Goal: Task Accomplishment & Management: Manage account settings

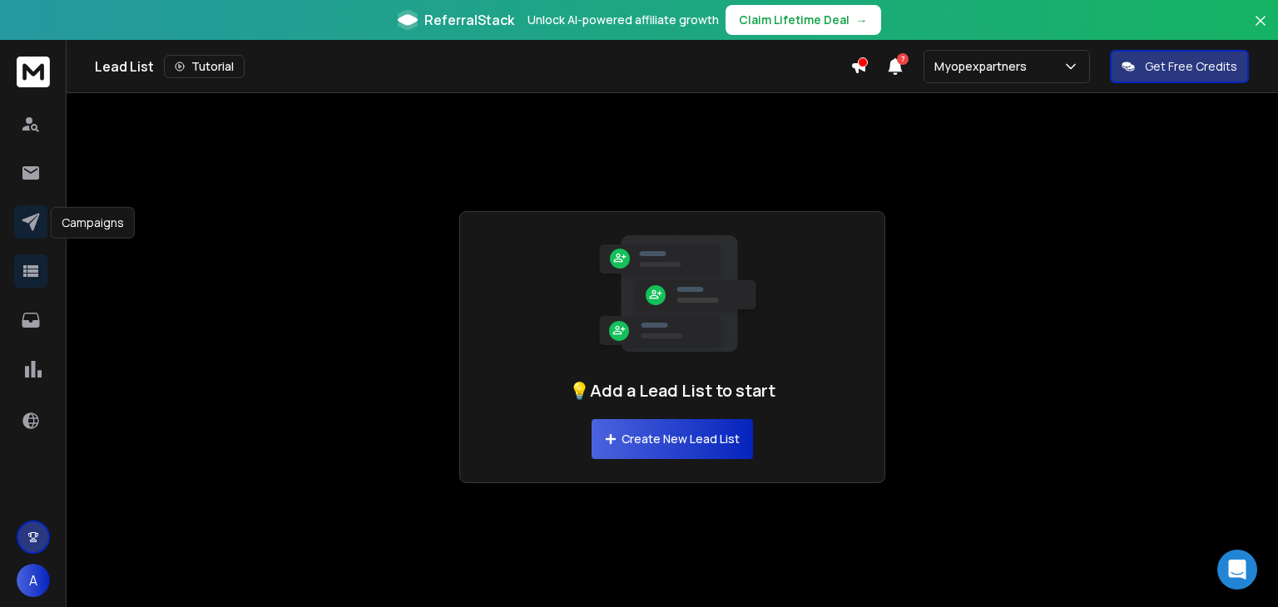
click at [15, 220] on link at bounding box center [30, 221] width 33 height 33
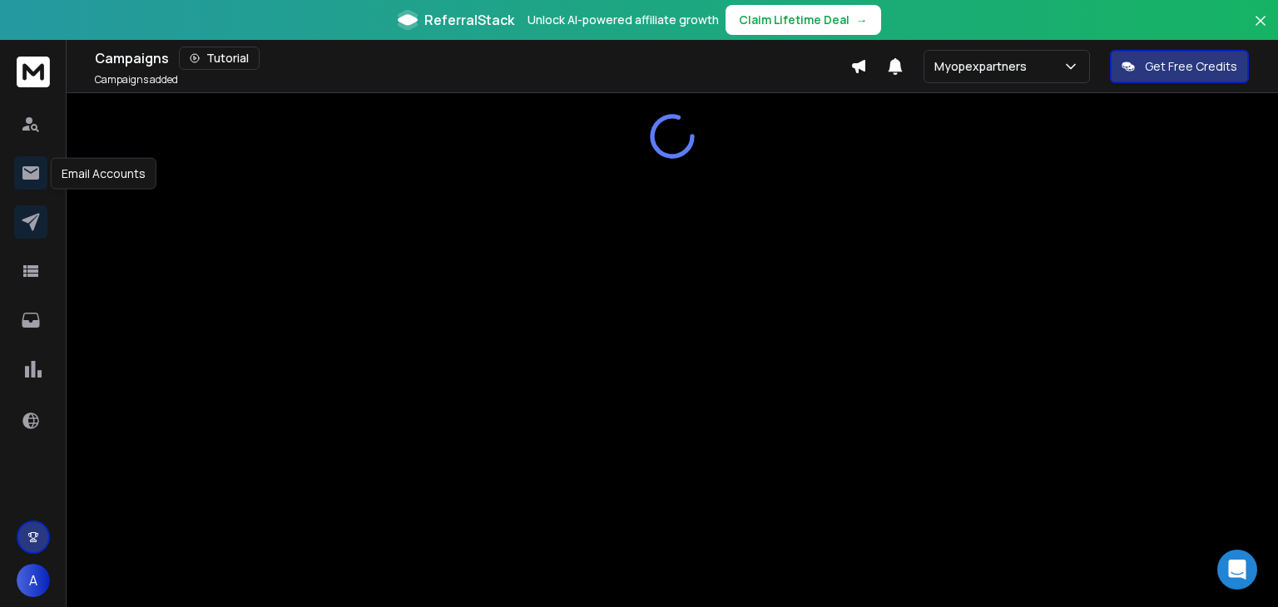
click at [32, 175] on icon at bounding box center [30, 172] width 17 height 13
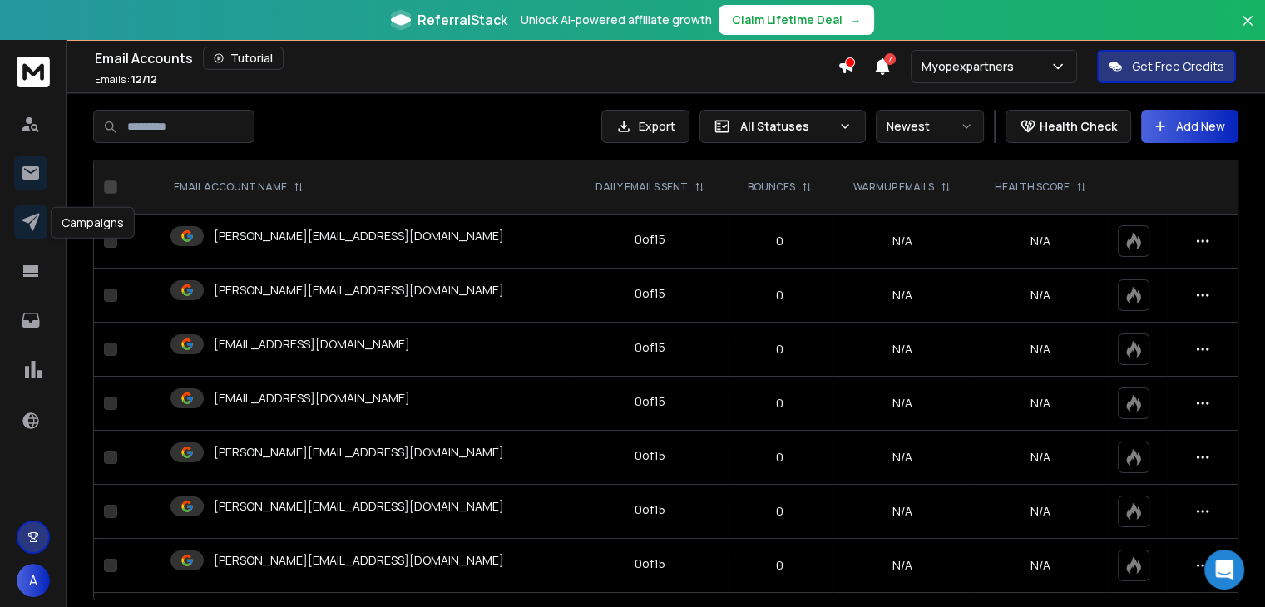
click at [19, 221] on link at bounding box center [30, 221] width 33 height 33
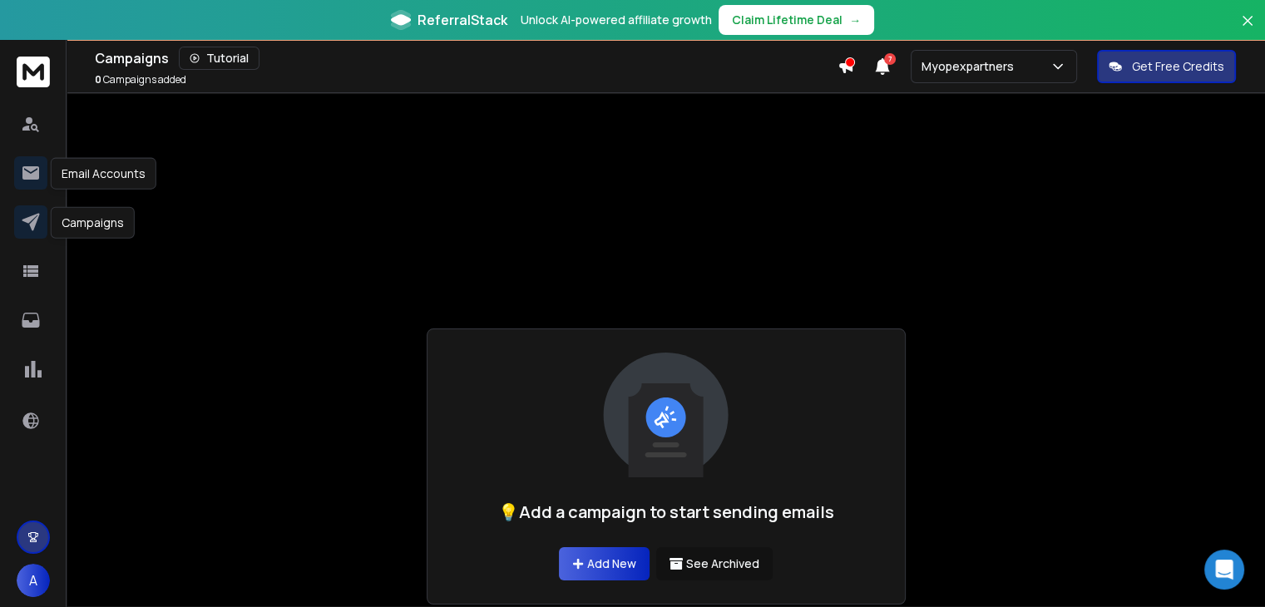
click at [35, 163] on icon at bounding box center [31, 173] width 20 height 20
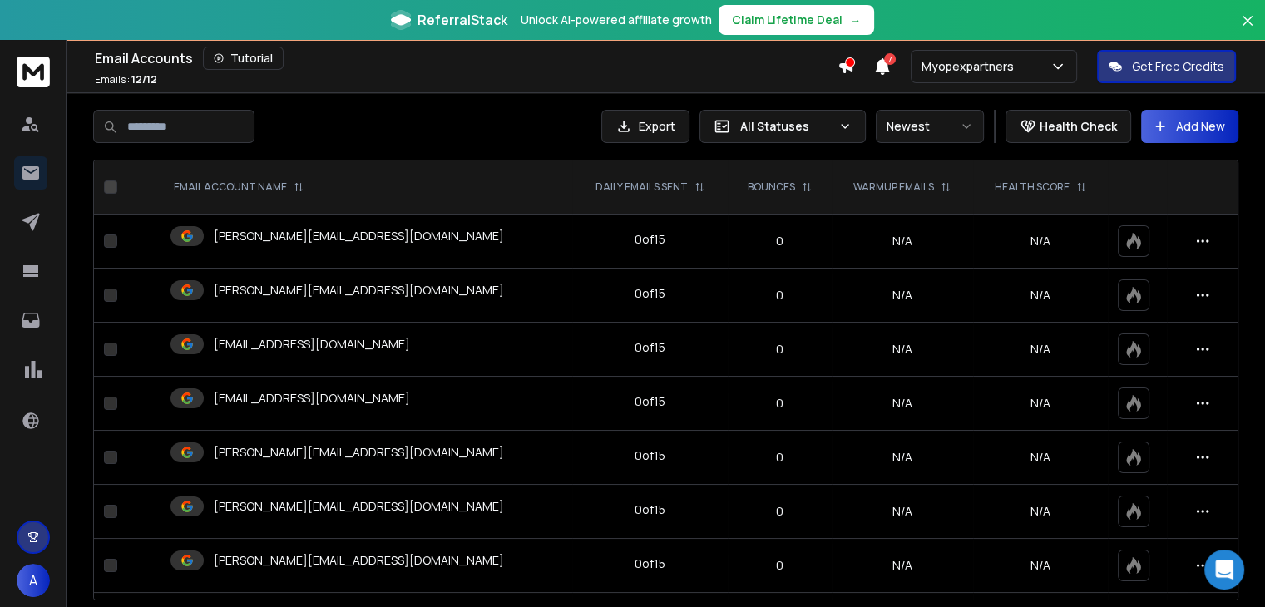
click at [1127, 240] on icon at bounding box center [1134, 241] width 14 height 17
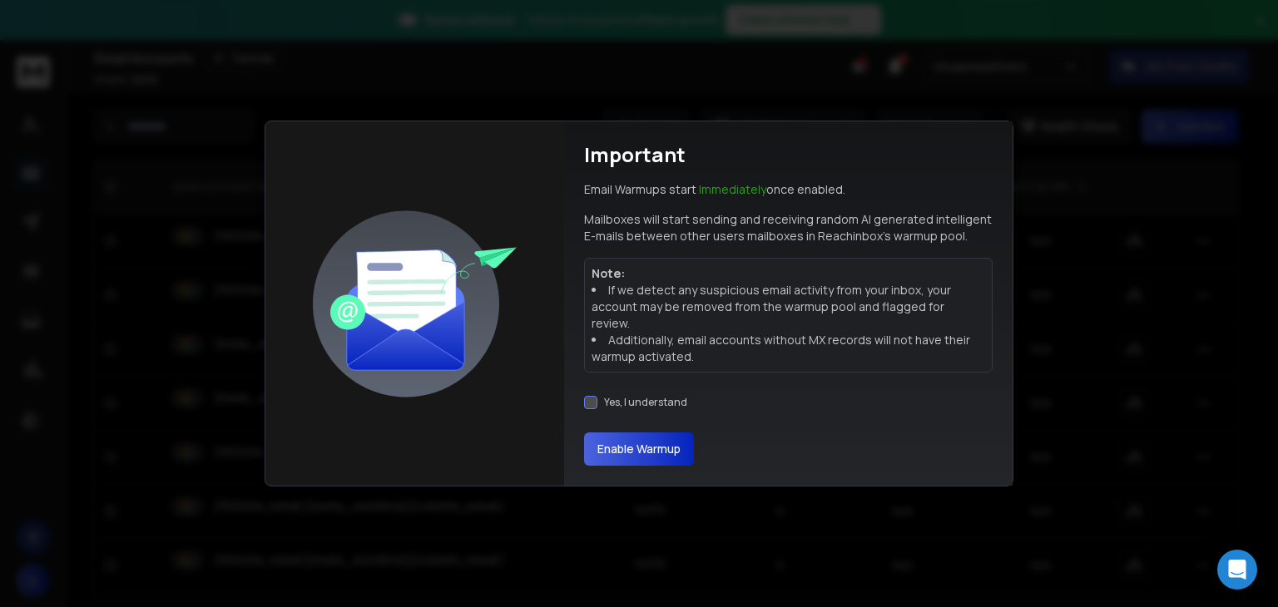
click at [589, 396] on button "Yes, I understand" at bounding box center [590, 402] width 13 height 13
click at [625, 439] on button "Enable Warmup" at bounding box center [639, 448] width 110 height 33
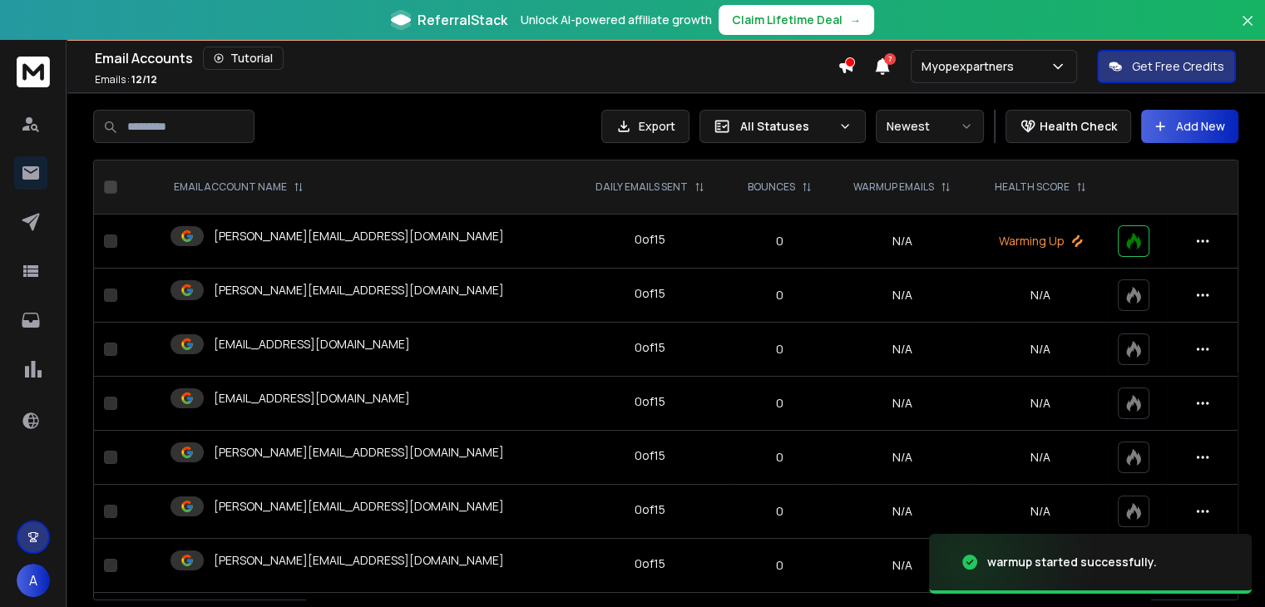
click at [1118, 297] on div at bounding box center [1134, 295] width 32 height 32
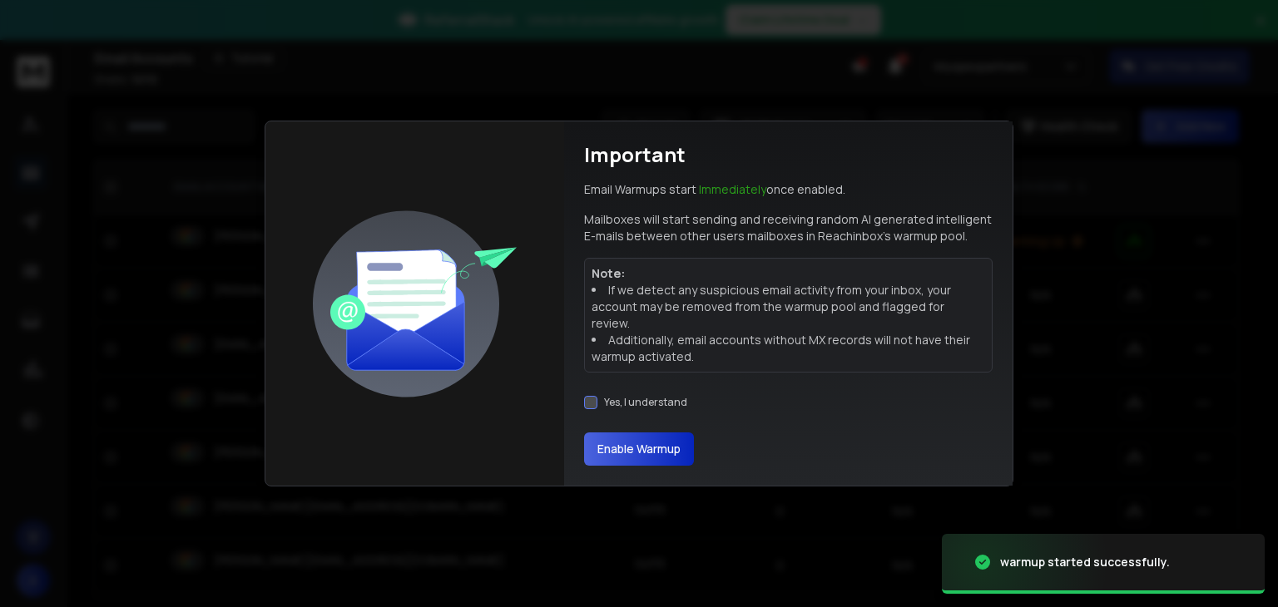
click at [635, 396] on label "Yes, I understand" at bounding box center [645, 402] width 83 height 13
click at [625, 439] on button "Enable Warmup" at bounding box center [639, 448] width 110 height 33
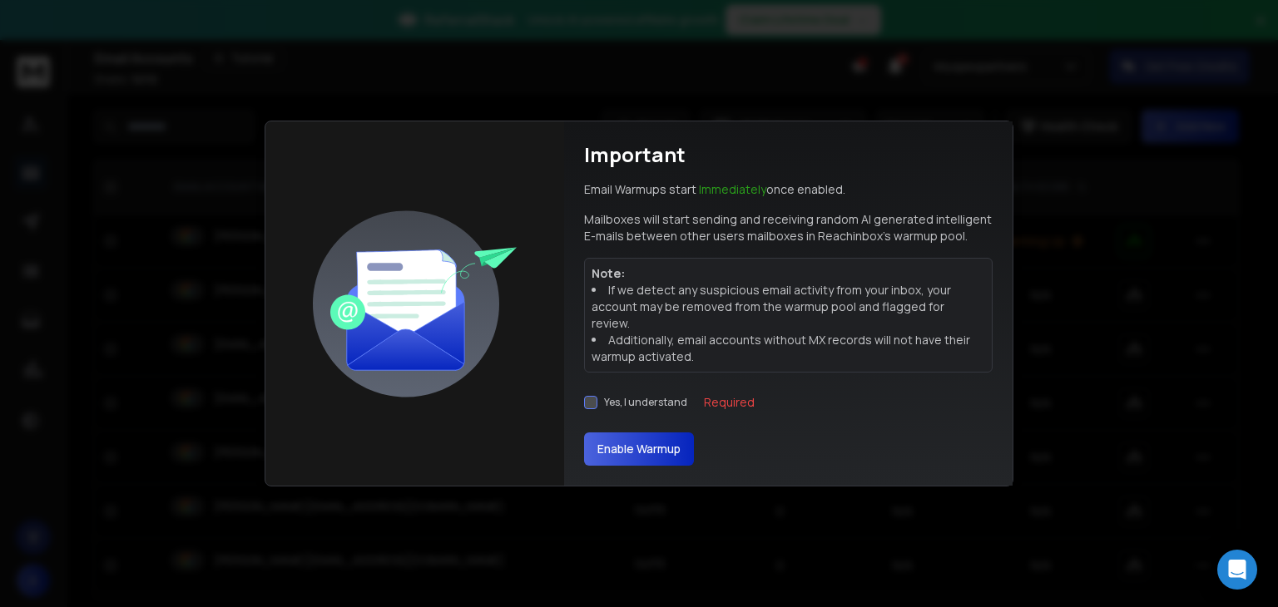
click at [591, 398] on button "Yes, I understand" at bounding box center [590, 402] width 13 height 13
click at [620, 446] on button "Enable Warmup" at bounding box center [639, 448] width 110 height 33
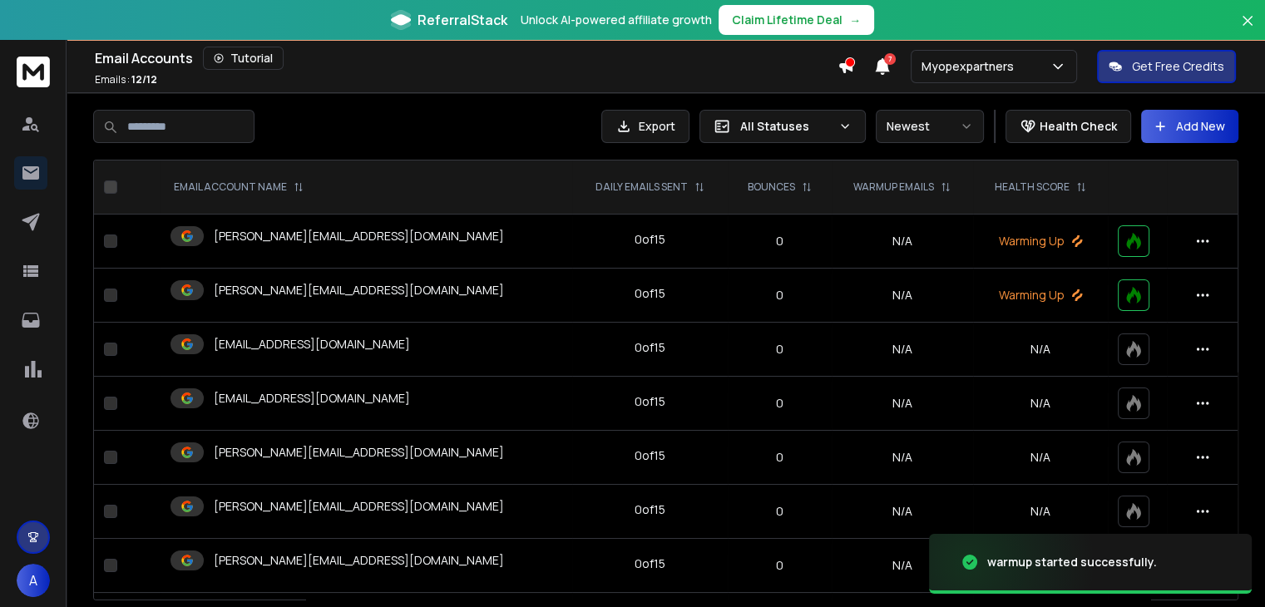
click at [1125, 347] on icon at bounding box center [1133, 349] width 17 height 17
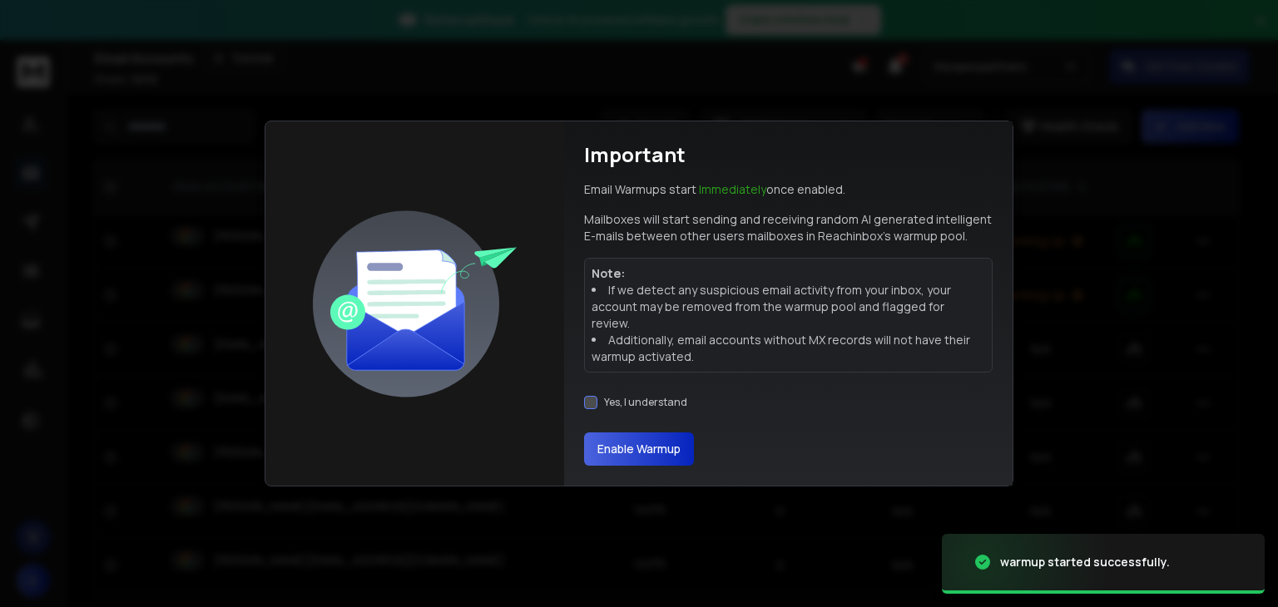
click at [592, 396] on button "Yes, I understand" at bounding box center [590, 402] width 13 height 13
click at [646, 467] on div "Important Email Warmups start Immediately once enabled. Mailboxes will start se…" at bounding box center [788, 303] width 448 height 364
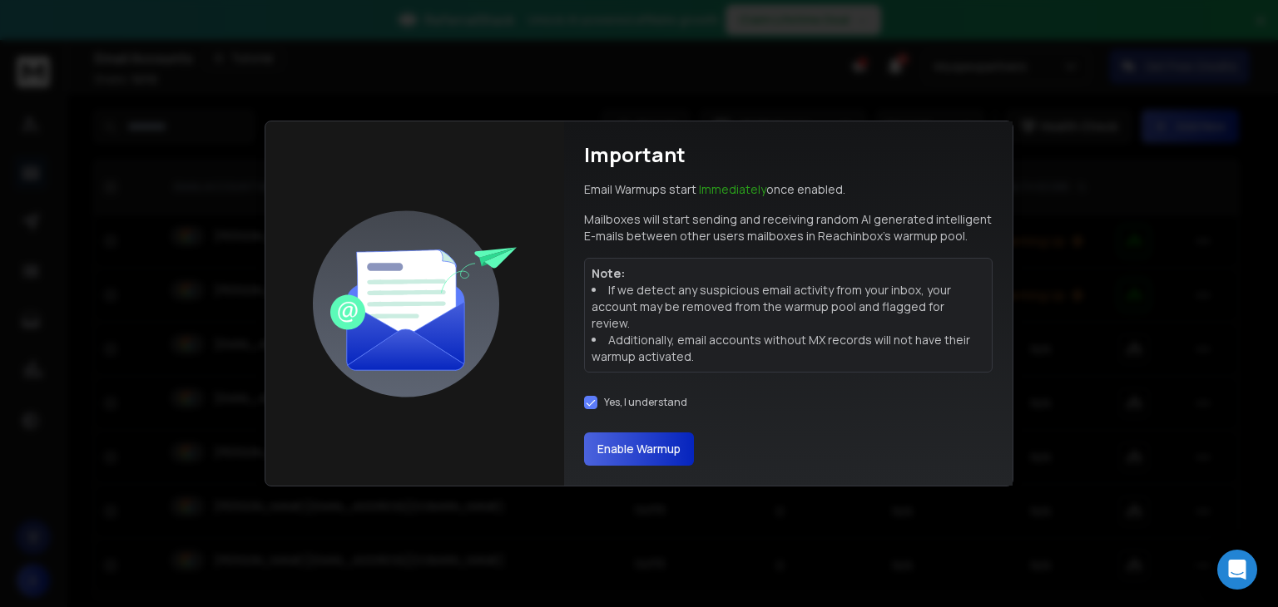
click at [652, 443] on button "Enable Warmup" at bounding box center [639, 448] width 110 height 33
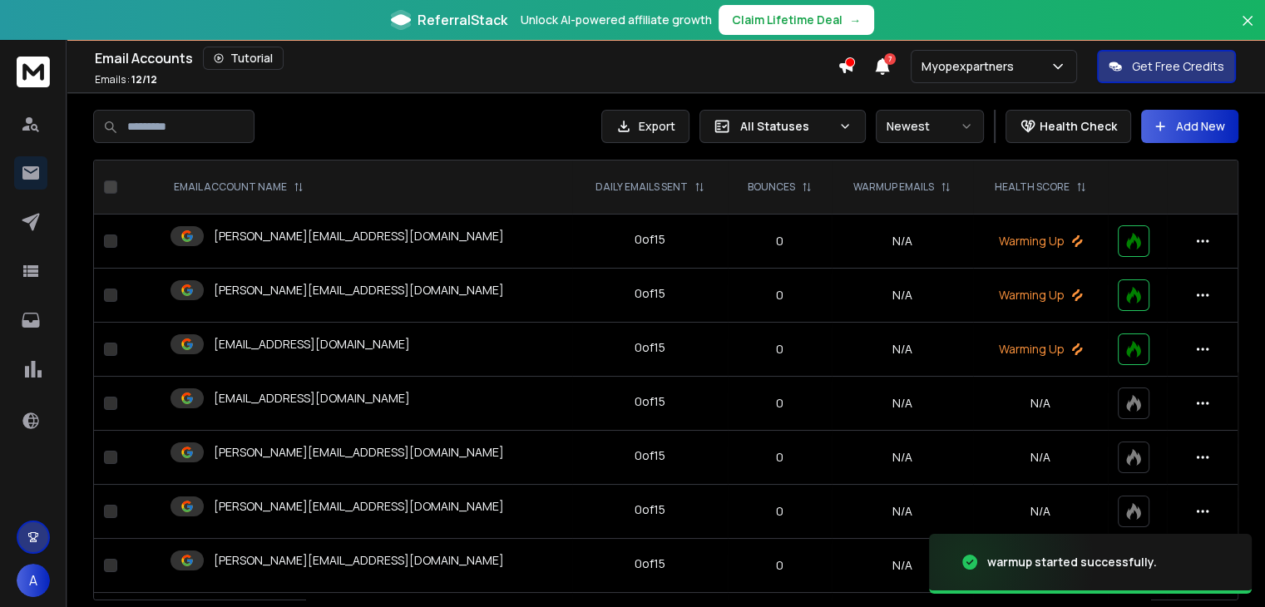
click at [1125, 397] on icon at bounding box center [1133, 403] width 17 height 17
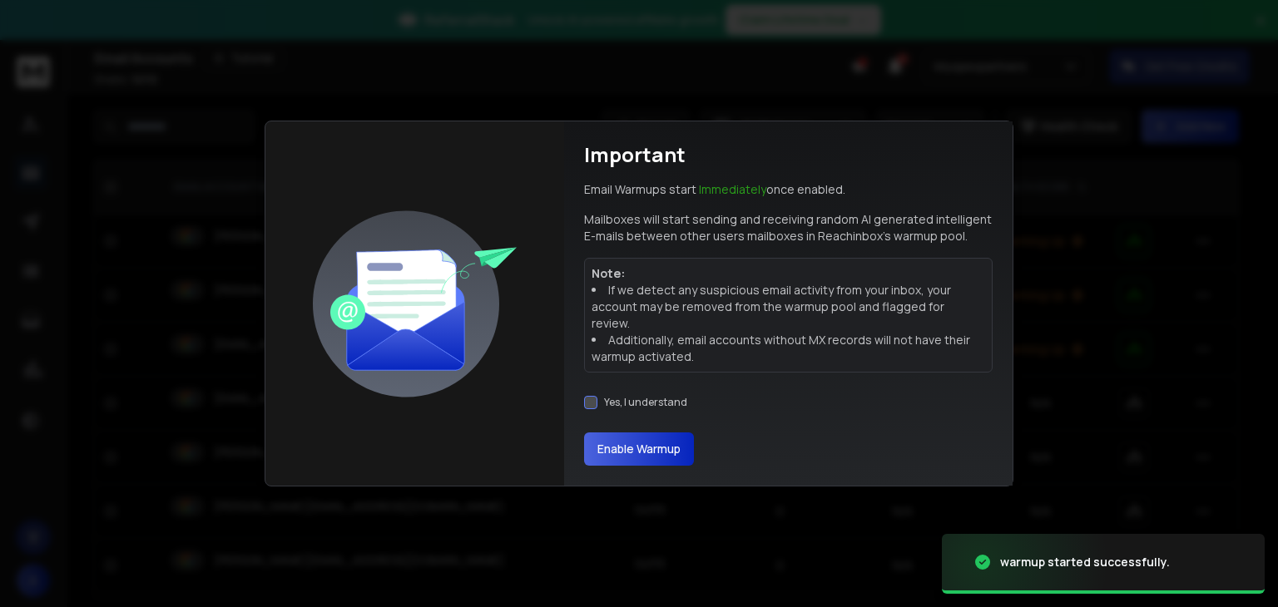
click at [632, 401] on div "Yes, I understand" at bounding box center [635, 402] width 103 height 33
click at [635, 396] on label "Yes, I understand" at bounding box center [645, 402] width 83 height 13
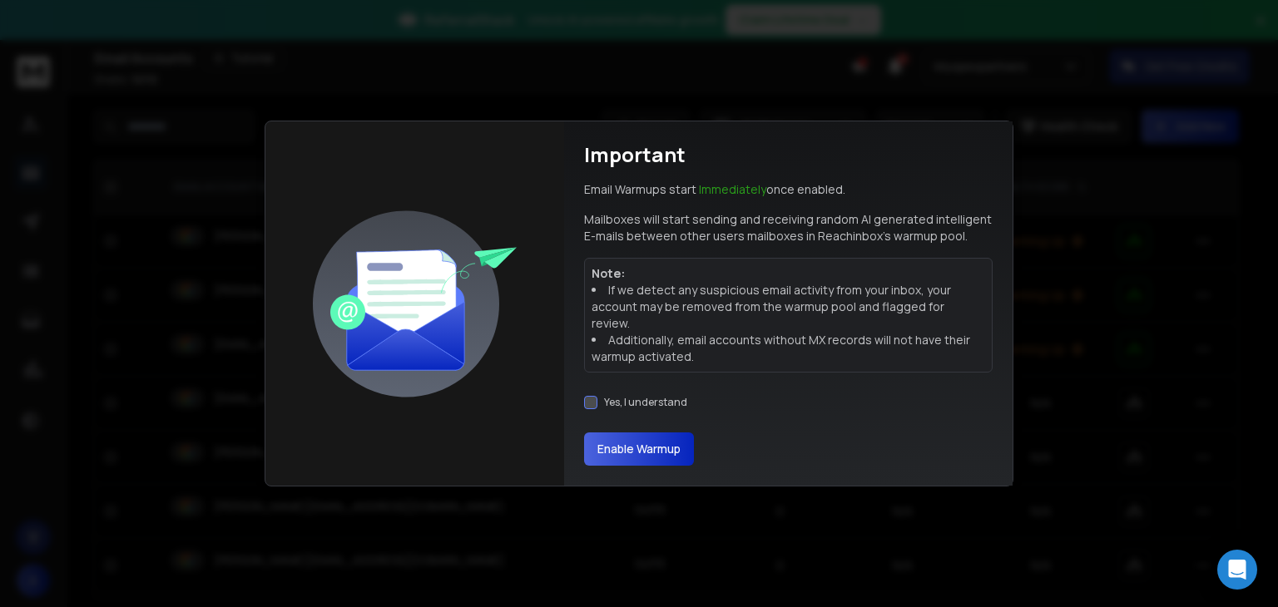
click at [590, 396] on button "Yes, I understand" at bounding box center [590, 402] width 13 height 13
click at [639, 453] on button "Enable Warmup" at bounding box center [639, 448] width 110 height 33
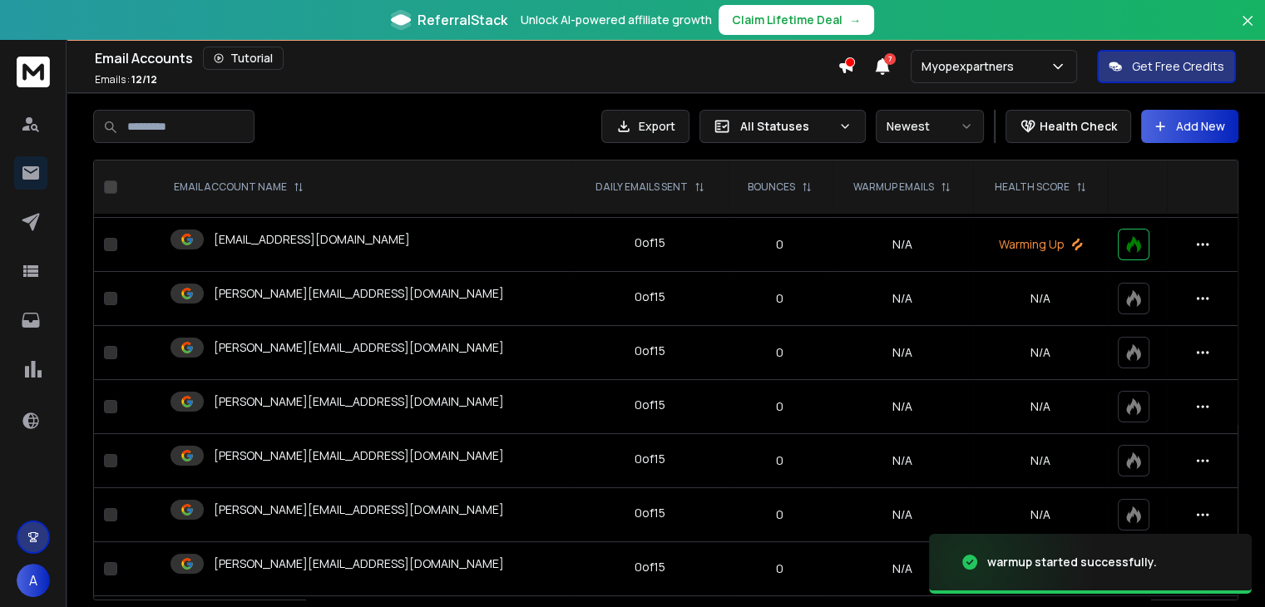
scroll to position [156, 0]
click at [1125, 304] on icon at bounding box center [1133, 301] width 17 height 17
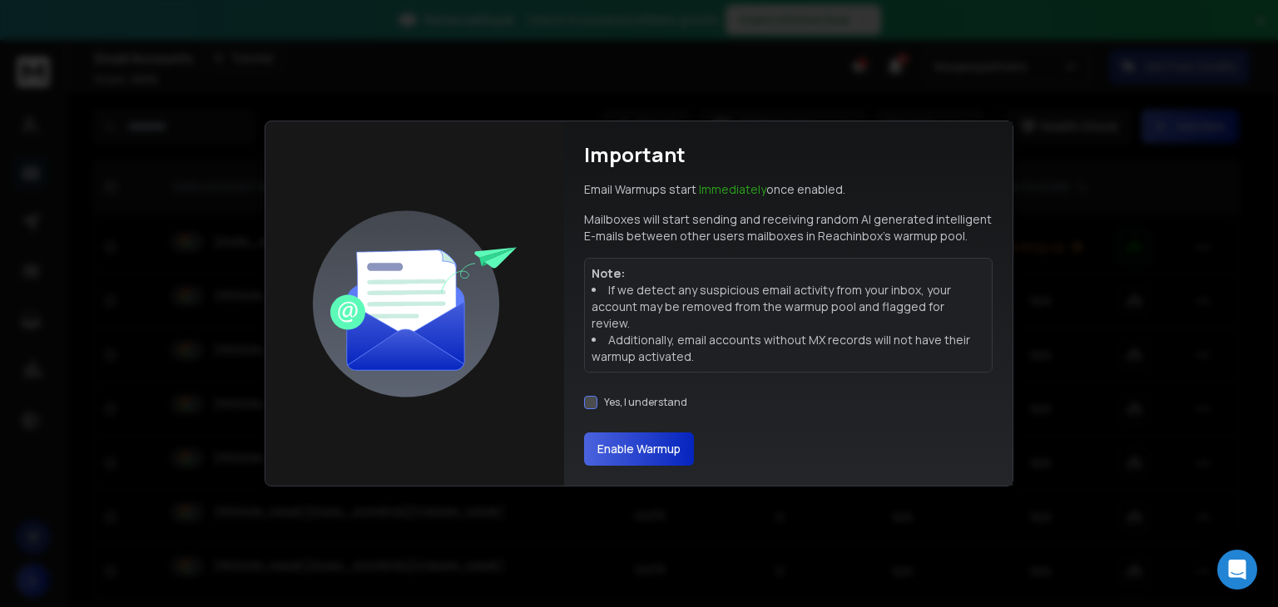
click at [615, 401] on div "Yes, I understand" at bounding box center [635, 402] width 103 height 33
click at [625, 396] on label "Yes, I understand" at bounding box center [645, 402] width 83 height 13
click at [586, 396] on button "Yes, I understand" at bounding box center [590, 402] width 13 height 13
click at [612, 436] on button "Enable Warmup" at bounding box center [639, 448] width 110 height 33
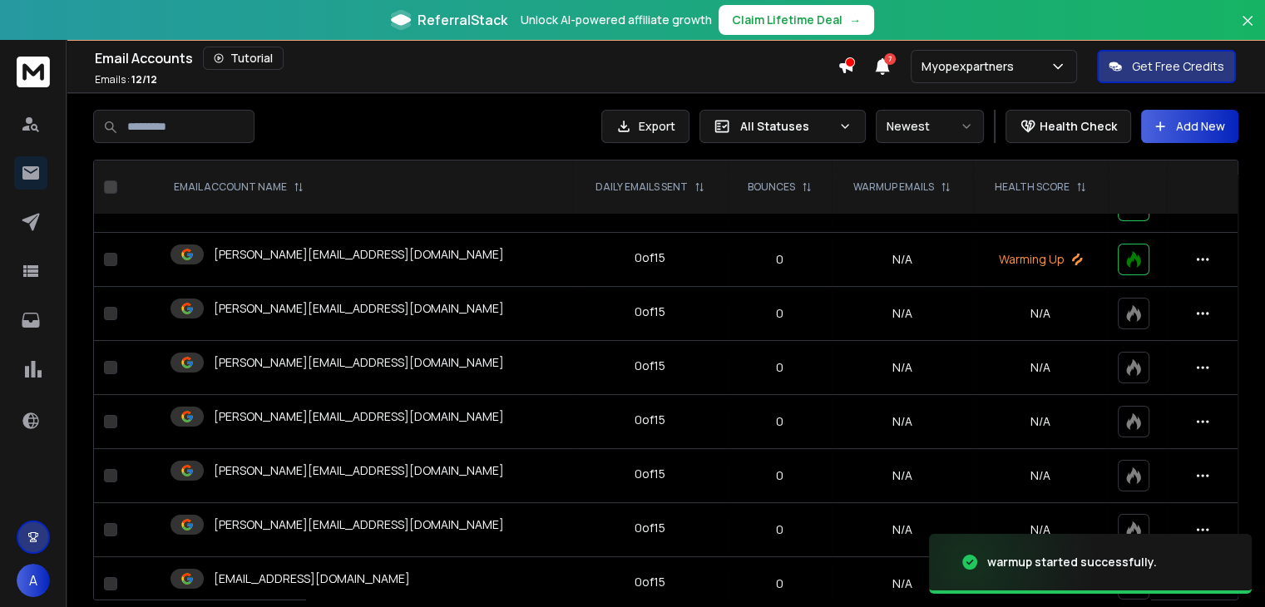
scroll to position [274, 0]
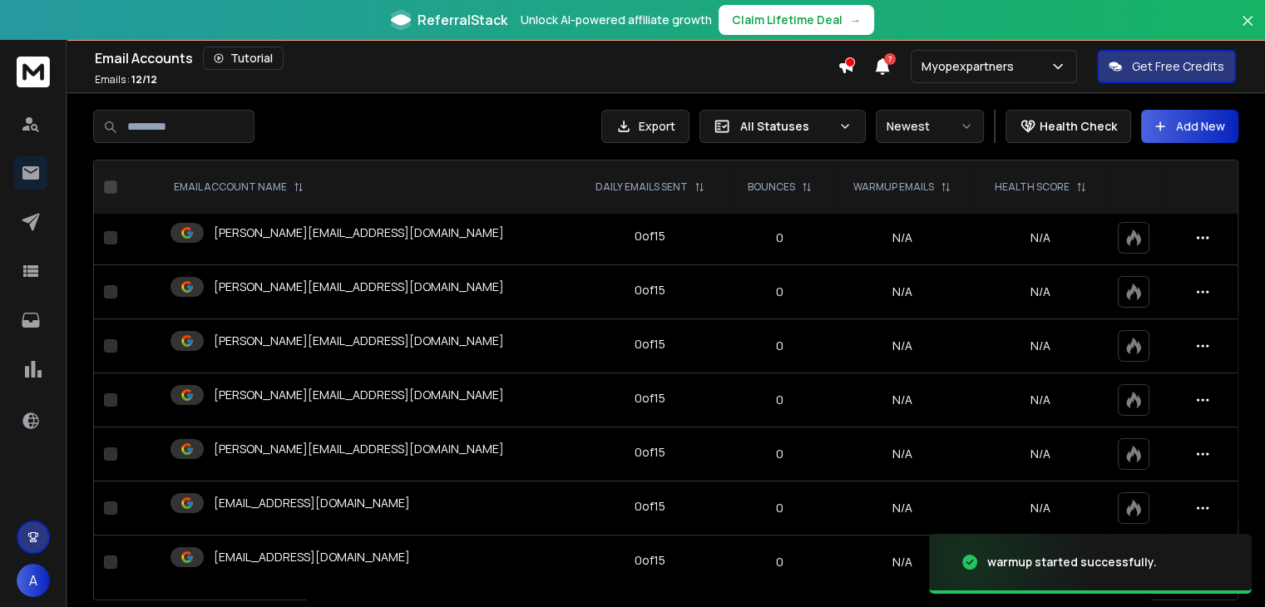
click at [1124, 247] on div at bounding box center [1134, 238] width 32 height 32
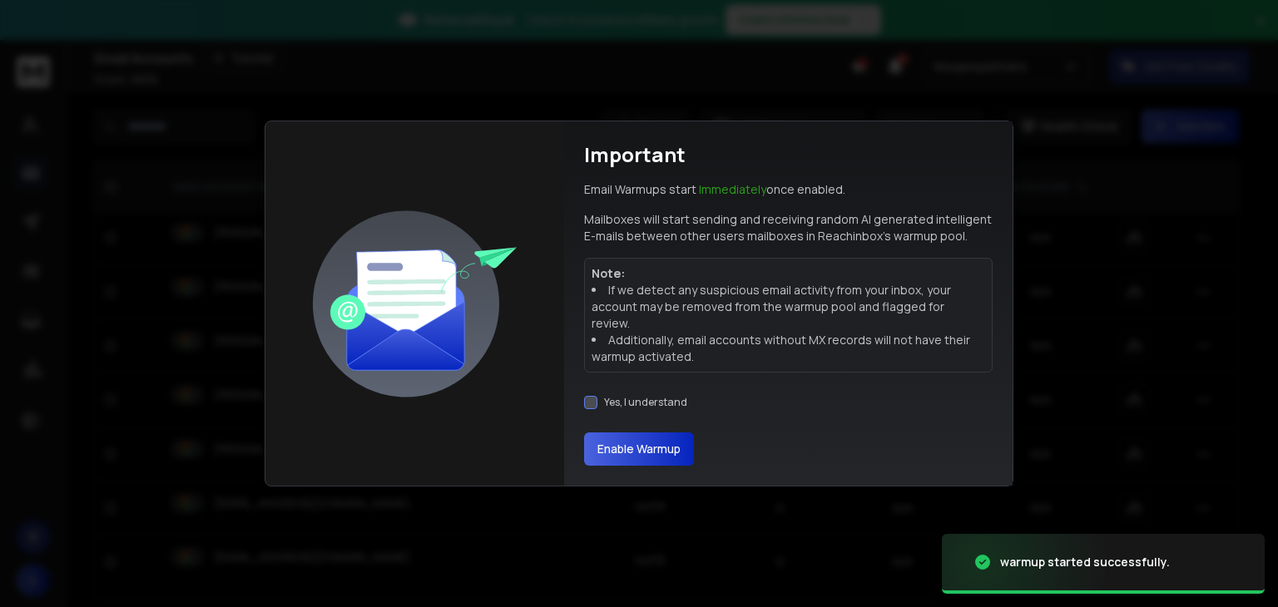
click at [620, 396] on label "Yes, I understand" at bounding box center [645, 402] width 83 height 13
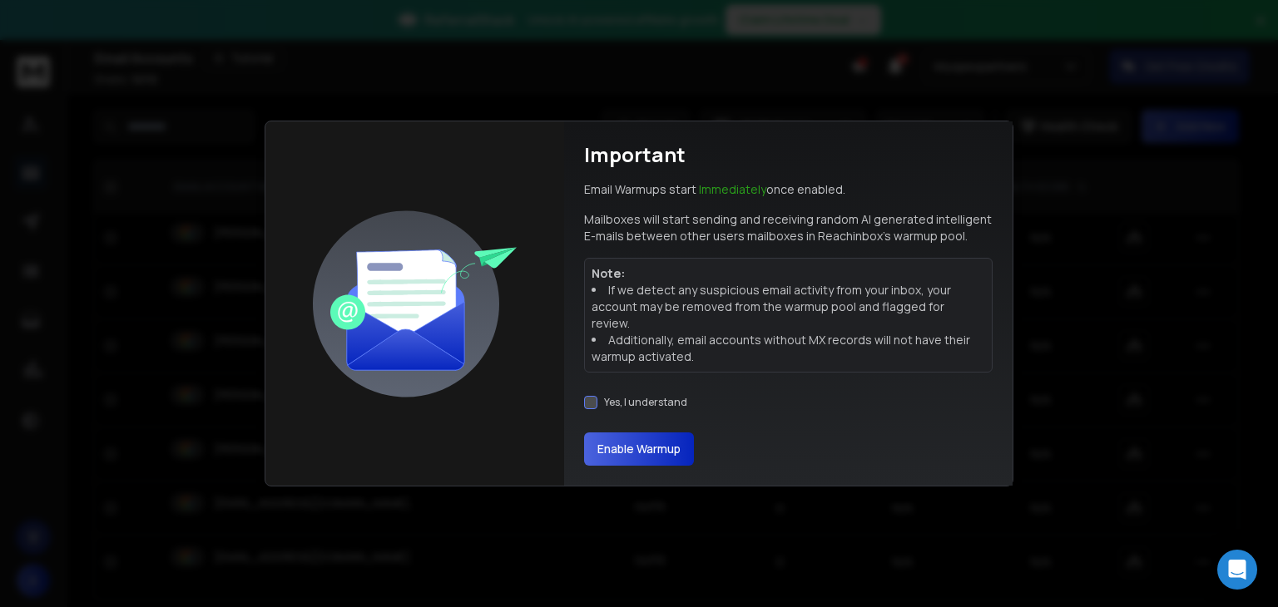
click at [586, 396] on button "Yes, I understand" at bounding box center [590, 402] width 13 height 13
click at [619, 440] on button "Enable Warmup" at bounding box center [639, 448] width 110 height 33
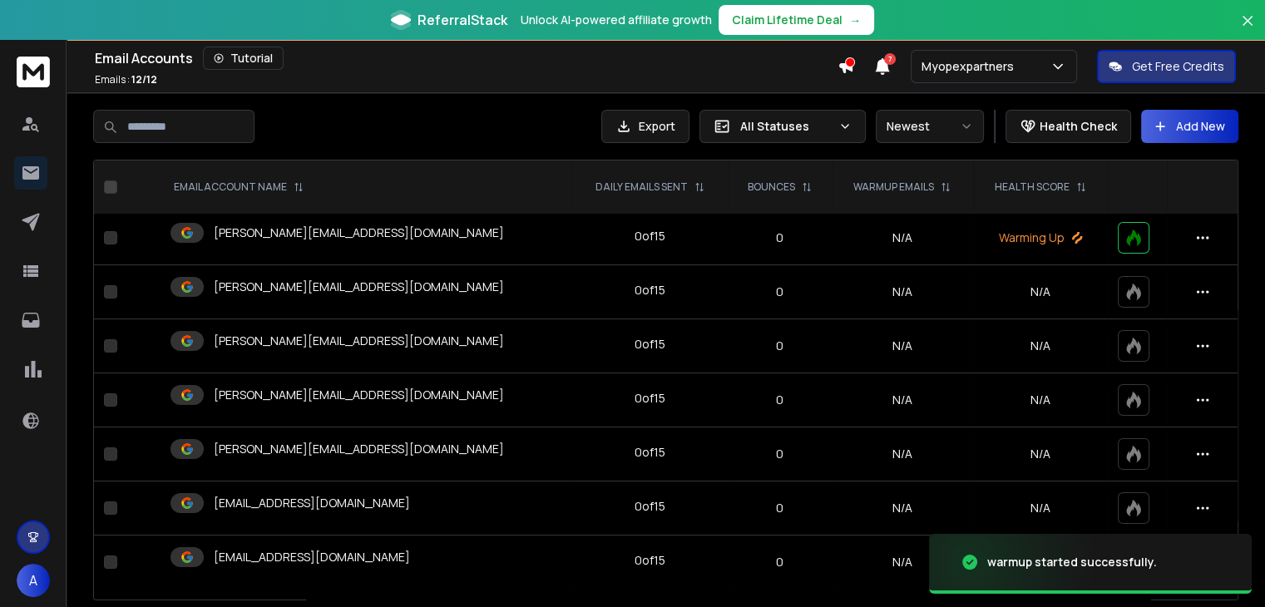
click at [1118, 279] on div at bounding box center [1134, 292] width 32 height 32
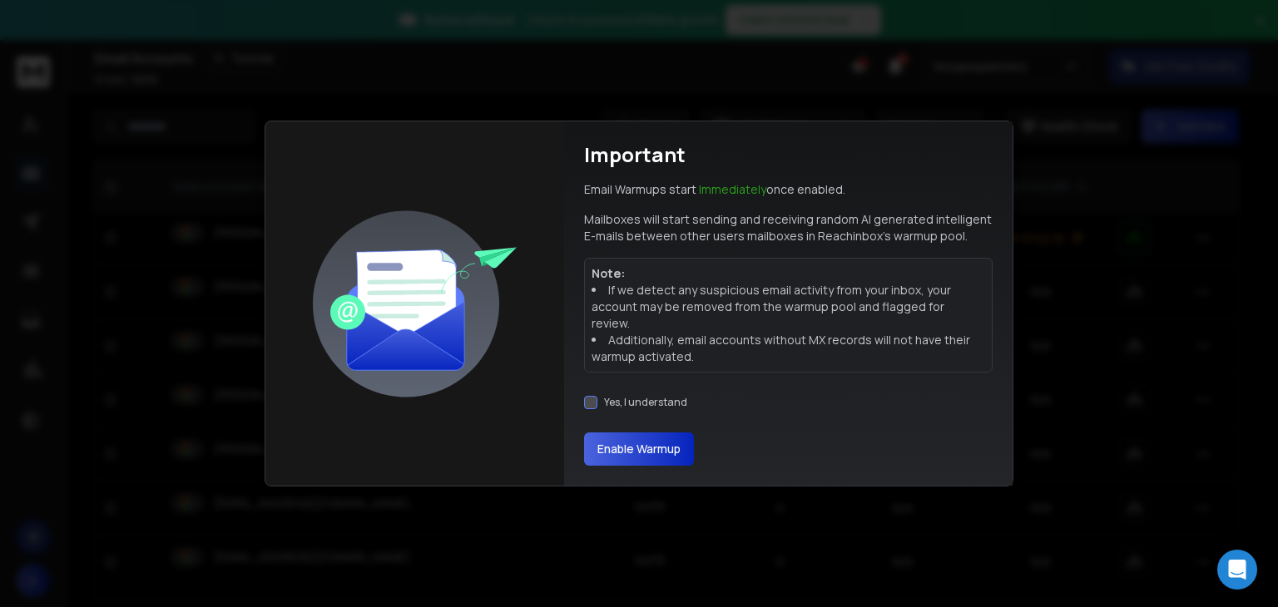
click at [619, 396] on label "Yes, I understand" at bounding box center [645, 402] width 83 height 13
click at [591, 396] on button "Yes, I understand" at bounding box center [590, 402] width 13 height 13
click at [620, 447] on button "Enable Warmup" at bounding box center [639, 448] width 110 height 33
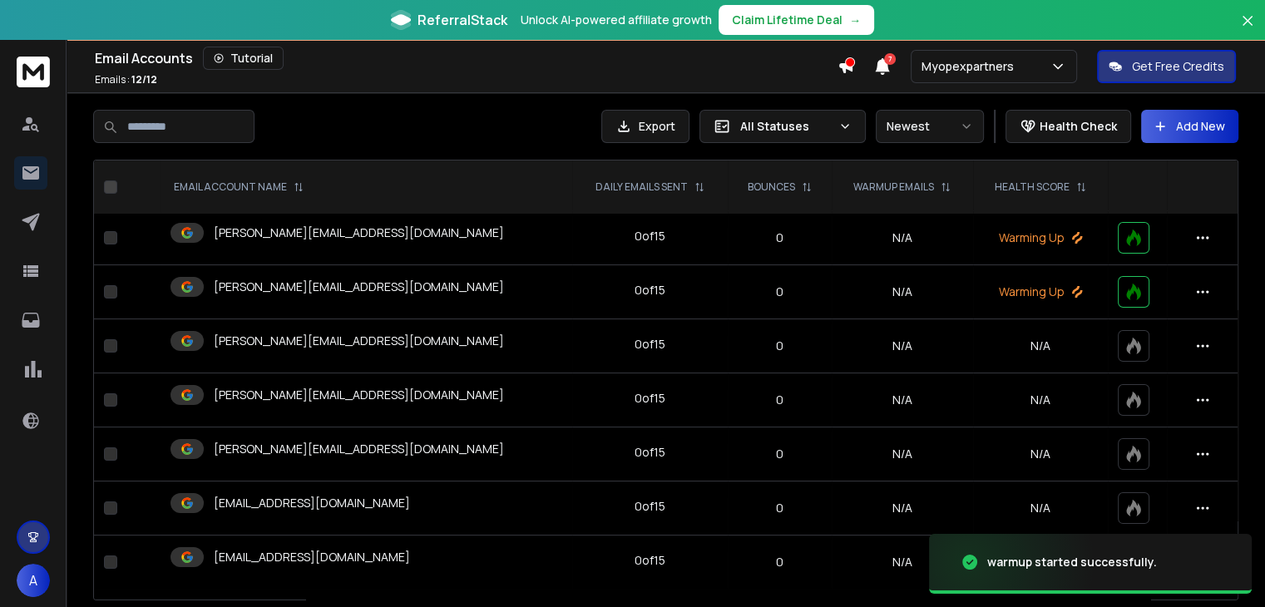
click at [1125, 348] on icon at bounding box center [1133, 346] width 17 height 17
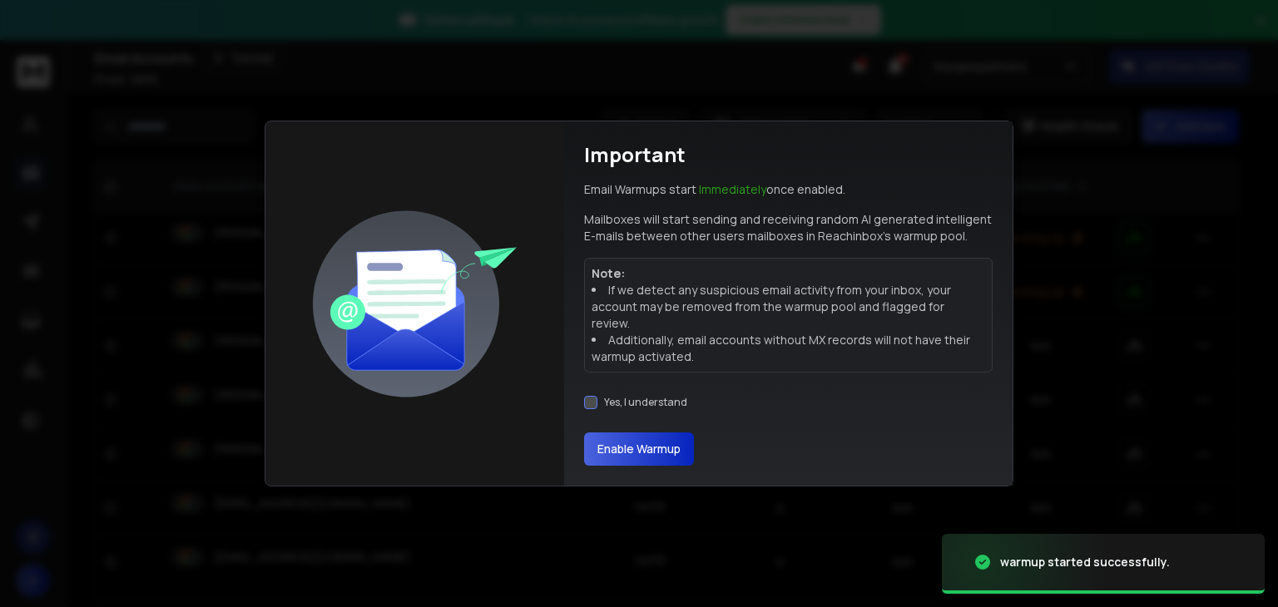
click at [588, 397] on button "Yes, I understand" at bounding box center [590, 402] width 13 height 13
click at [651, 449] on button "Enable Warmup" at bounding box center [639, 448] width 110 height 33
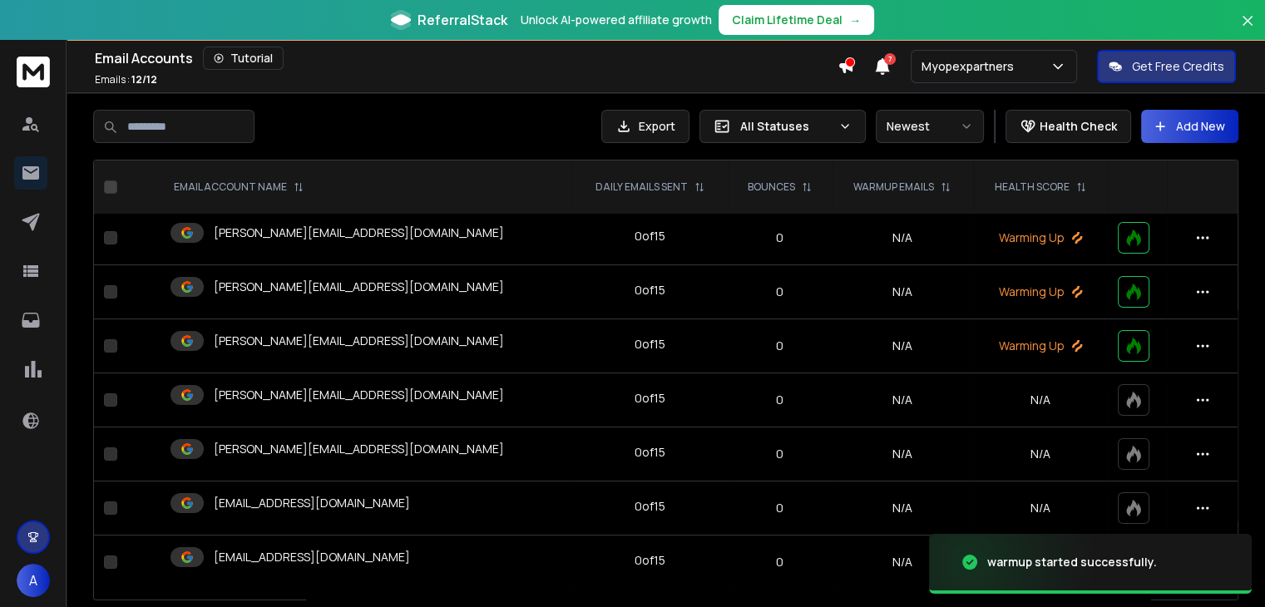
click at [1127, 397] on icon at bounding box center [1134, 400] width 14 height 17
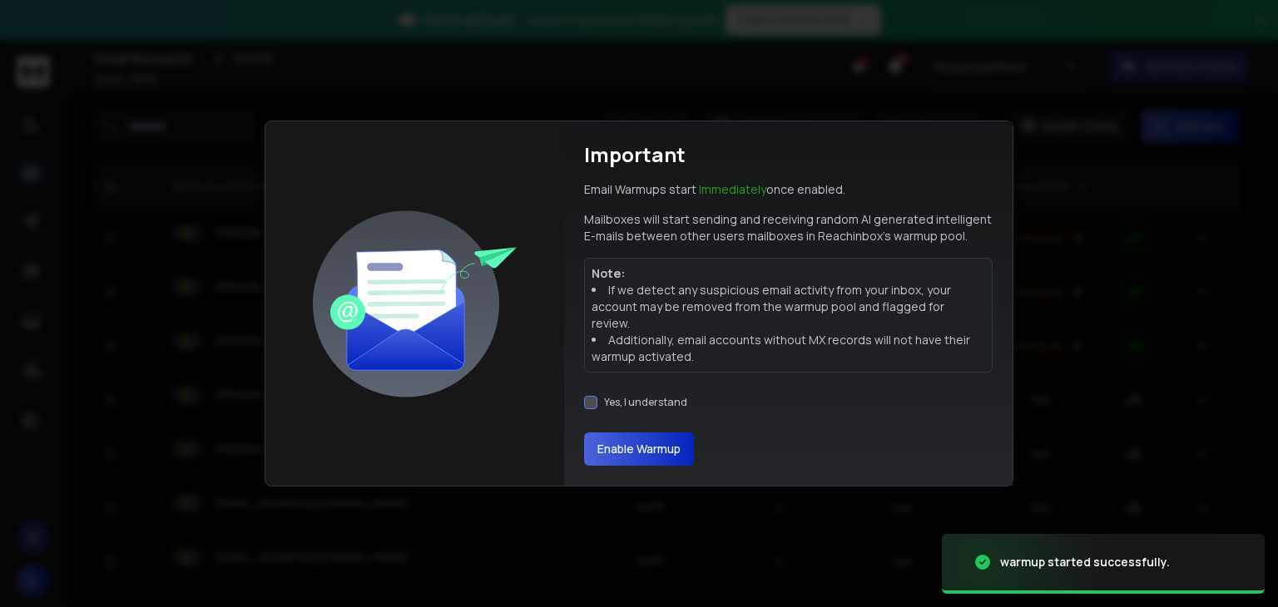
click at [588, 397] on button "Yes, I understand" at bounding box center [590, 402] width 13 height 13
click at [622, 443] on button "Enable Warmup" at bounding box center [639, 448] width 110 height 33
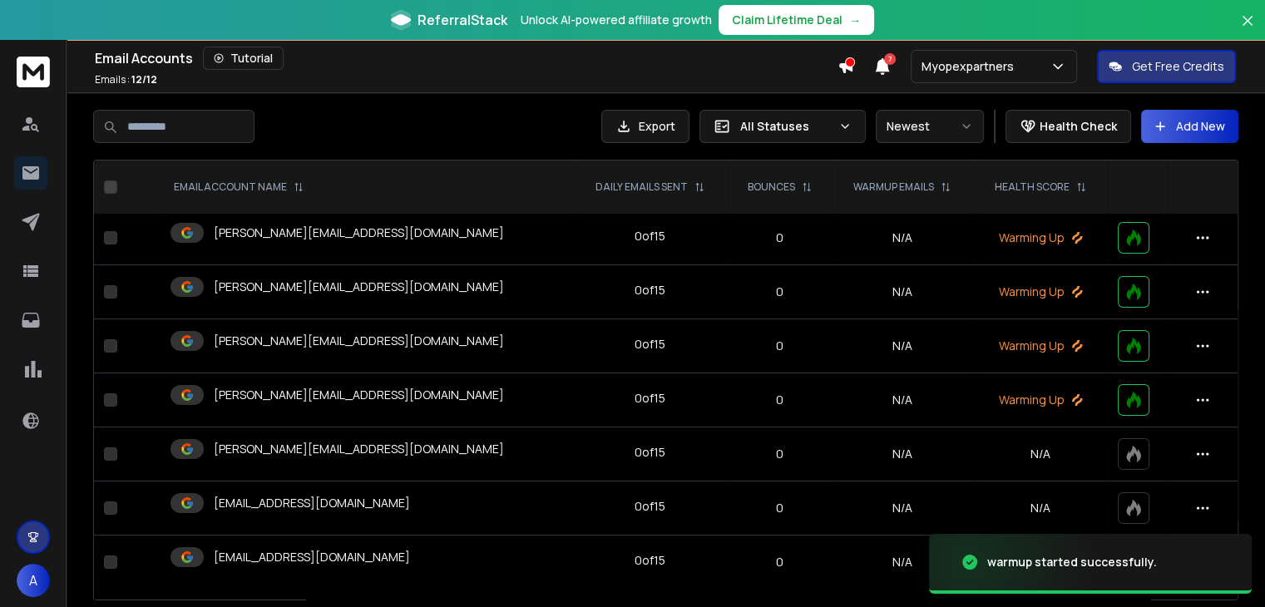
click at [1125, 457] on icon at bounding box center [1133, 454] width 17 height 17
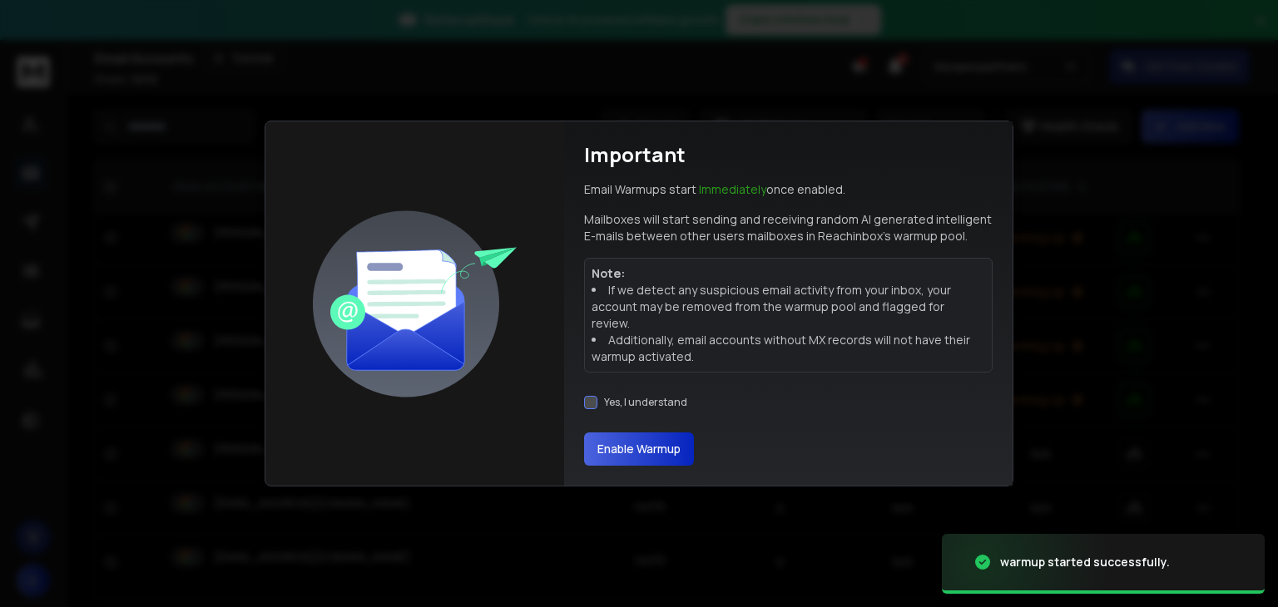
click at [586, 396] on button "Yes, I understand" at bounding box center [590, 402] width 13 height 13
click at [645, 449] on button "Enable Warmup" at bounding box center [639, 448] width 110 height 33
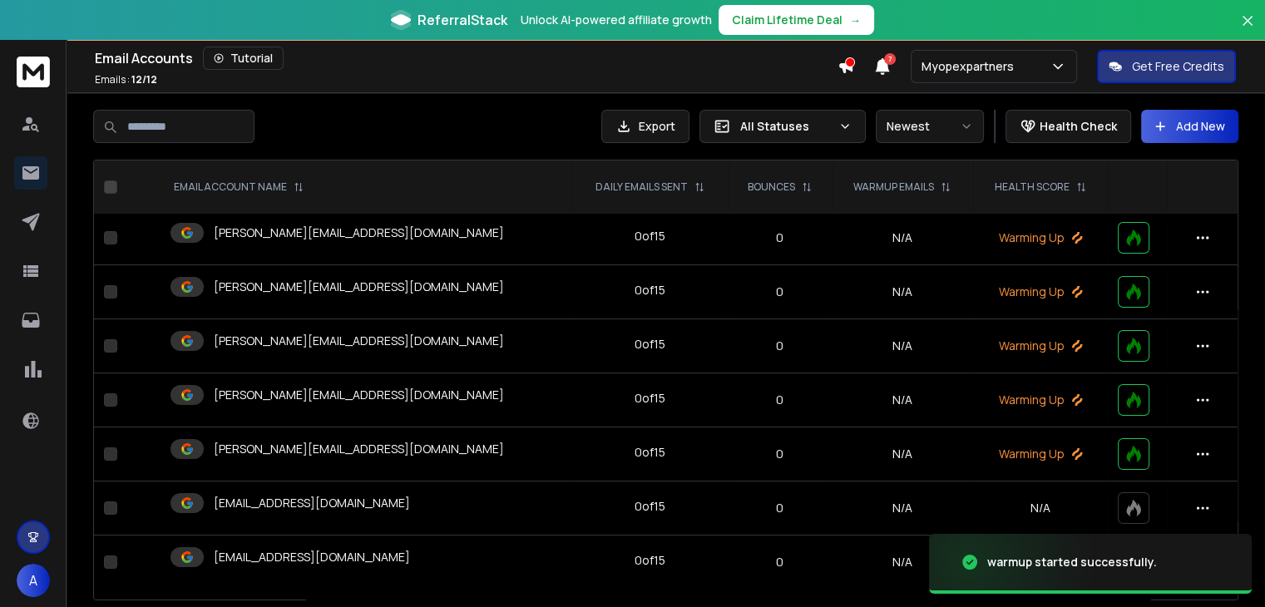
click at [1127, 504] on icon at bounding box center [1134, 508] width 14 height 17
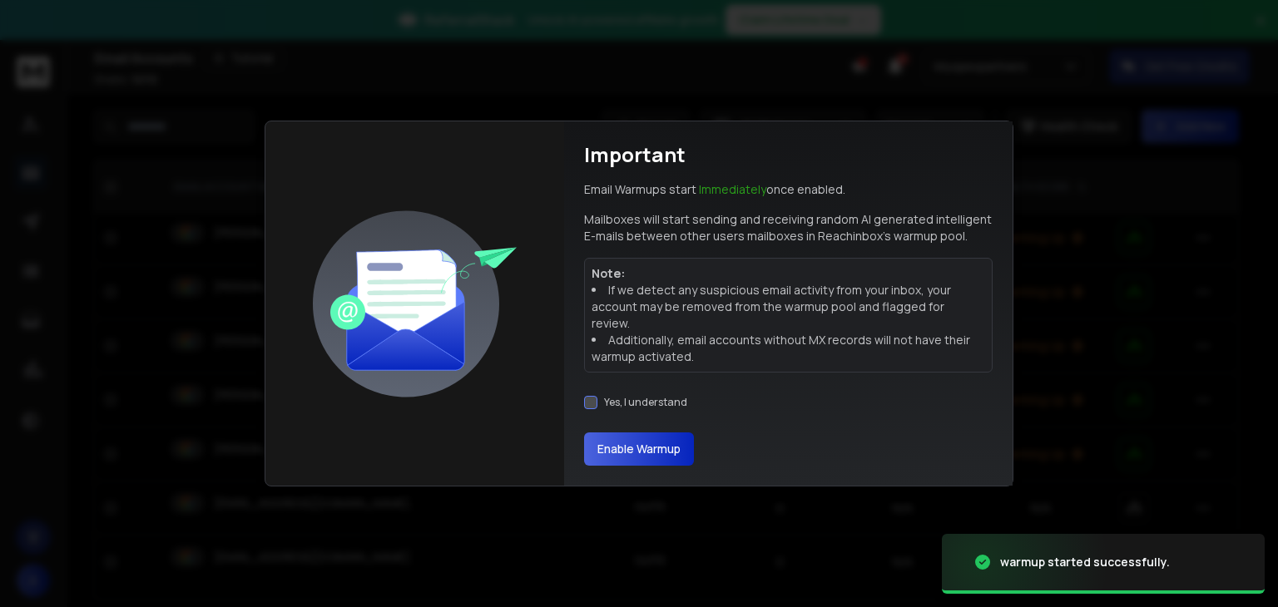
click at [593, 396] on button "Yes, I understand" at bounding box center [590, 402] width 13 height 13
click at [637, 446] on button "Enable Warmup" at bounding box center [639, 448] width 110 height 33
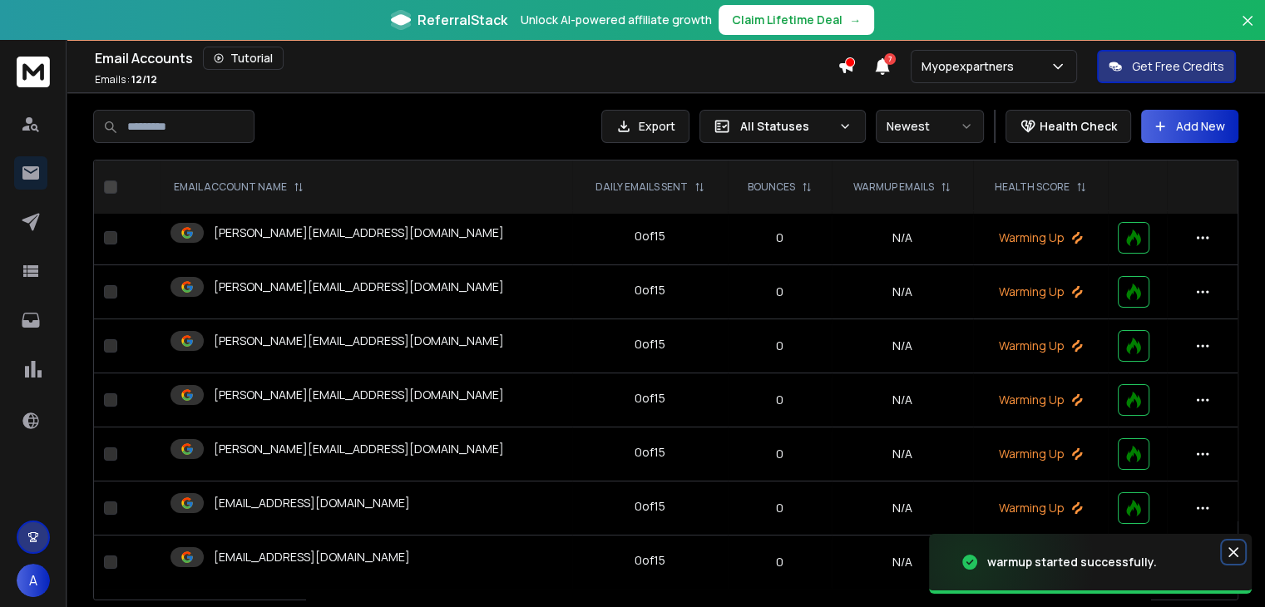
click at [1233, 555] on icon "Notifications (F8)" at bounding box center [1233, 552] width 17 height 17
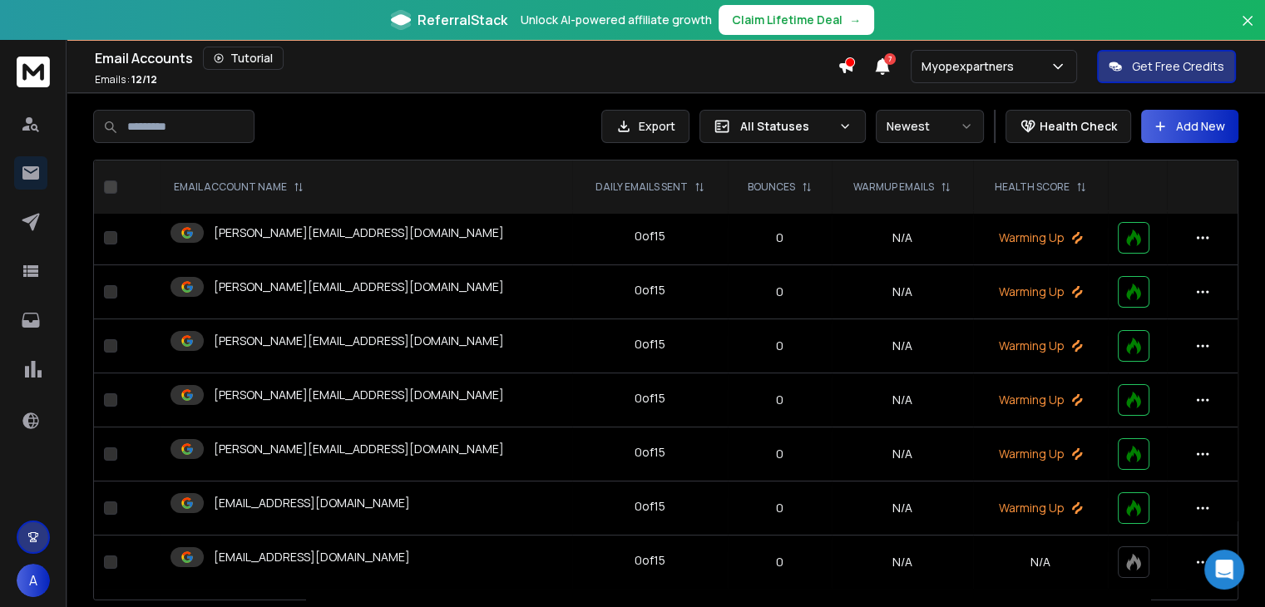
click at [1126, 560] on div at bounding box center [1134, 562] width 32 height 32
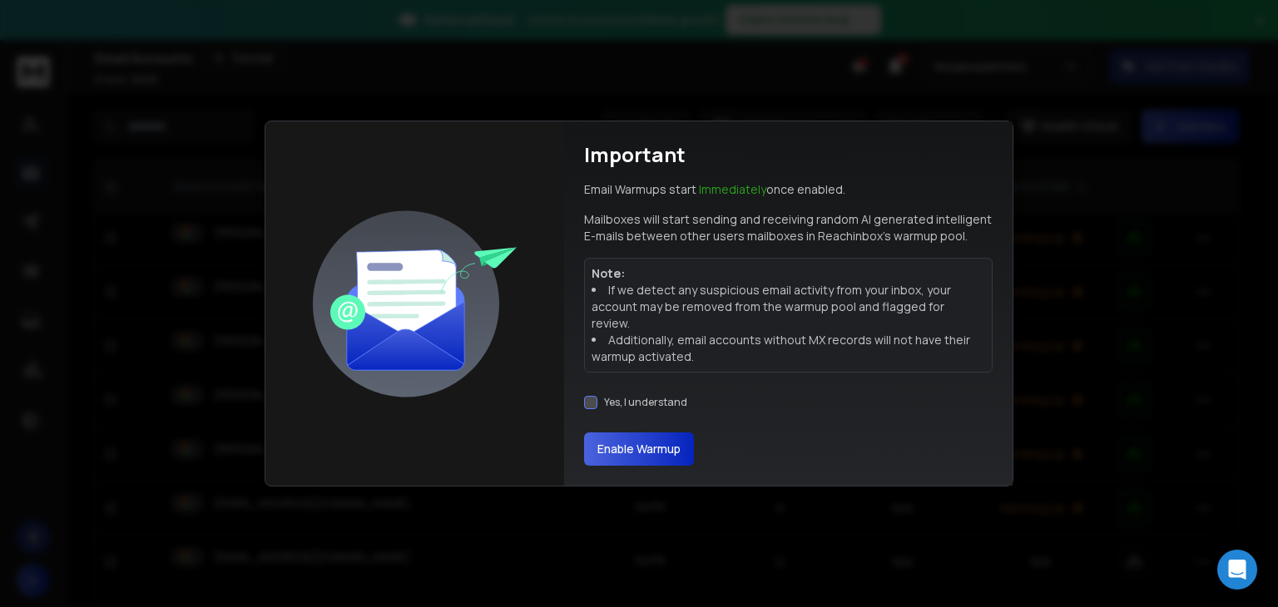
click at [589, 396] on button "Yes, I understand" at bounding box center [590, 402] width 13 height 13
click at [622, 436] on button "Enable Warmup" at bounding box center [639, 448] width 110 height 33
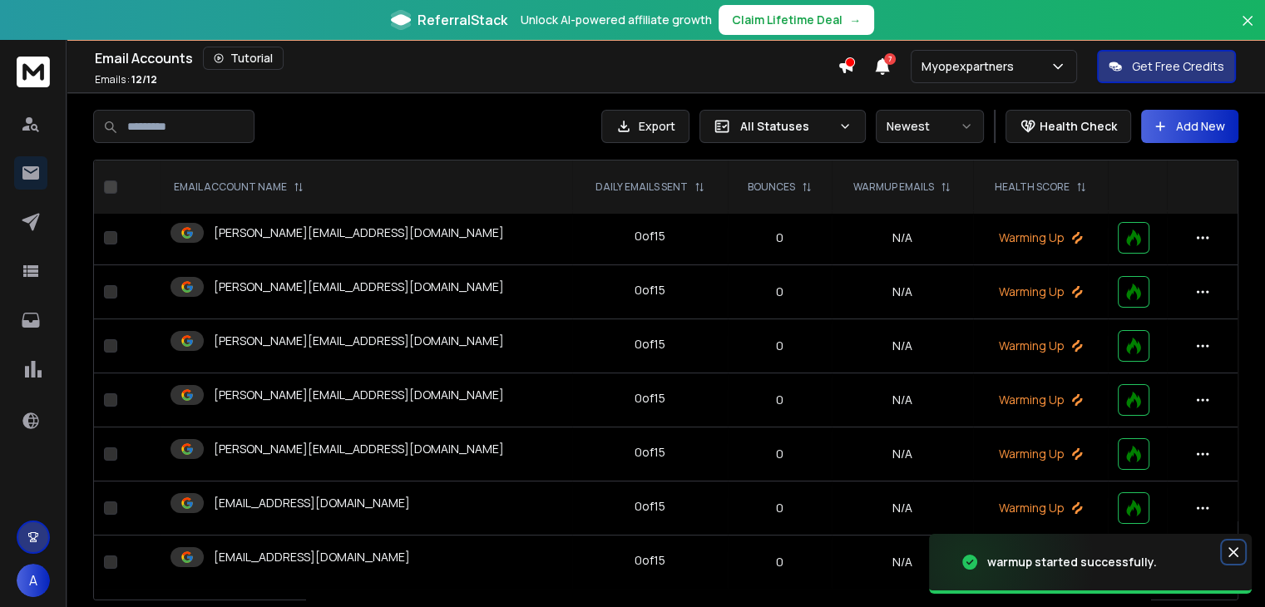
click at [1233, 550] on icon "Notifications (F8)" at bounding box center [1233, 552] width 17 height 17
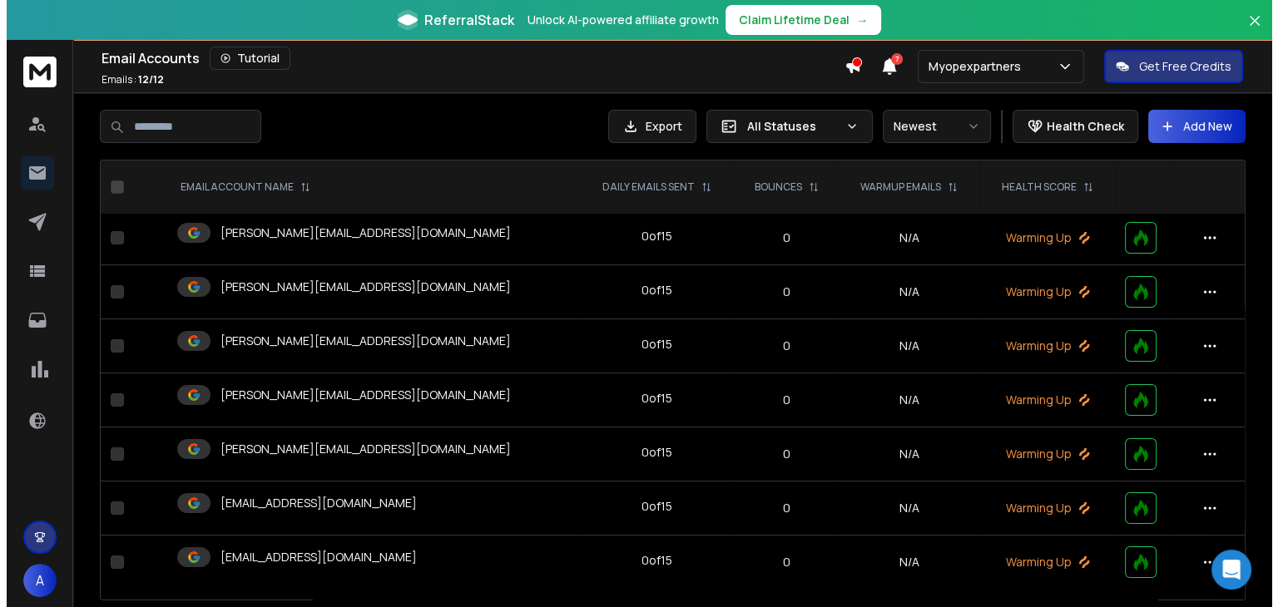
scroll to position [0, 0]
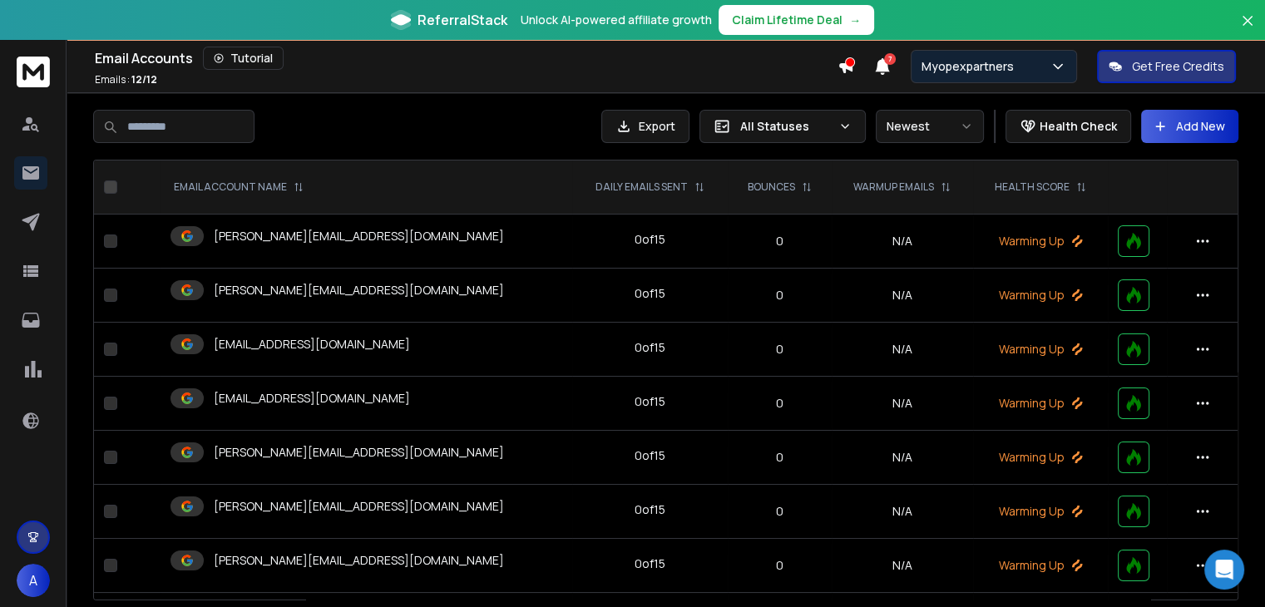
click at [992, 75] on button "Myopexpartners" at bounding box center [994, 66] width 166 height 33
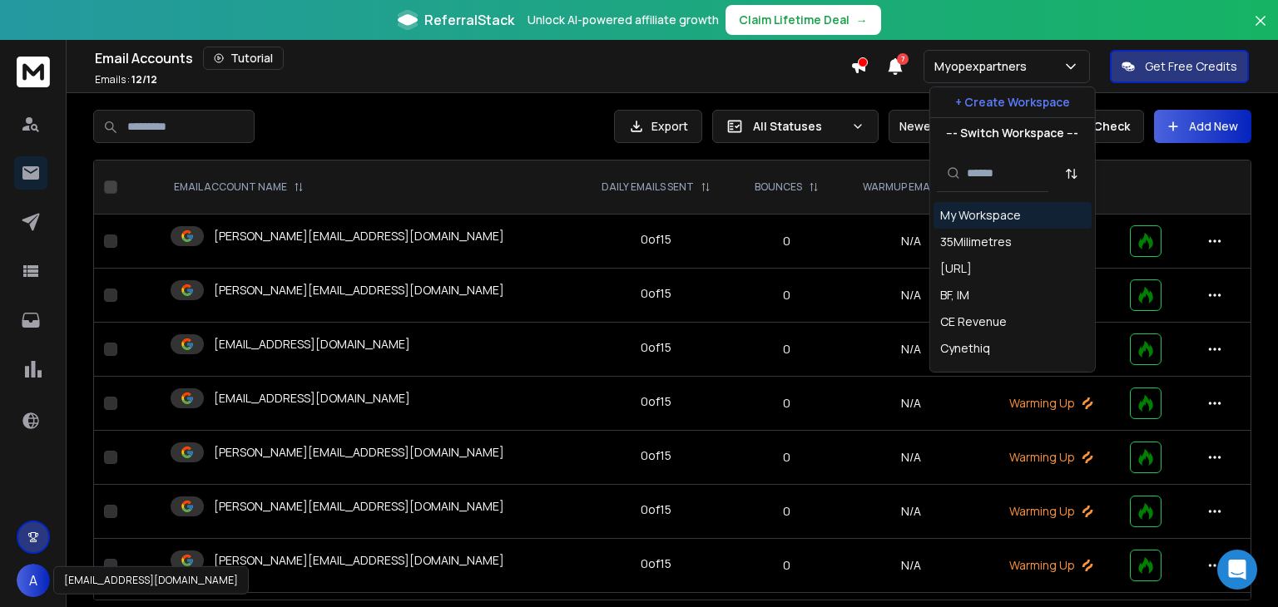
click at [32, 572] on span "A" at bounding box center [33, 580] width 33 height 33
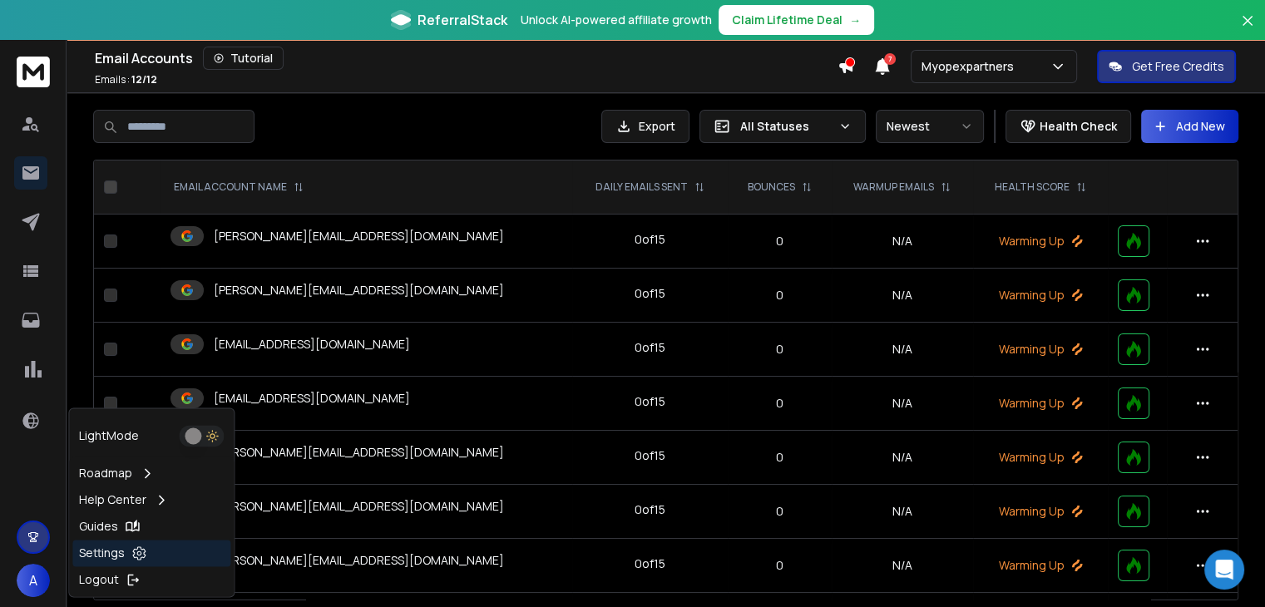
click at [122, 550] on p "Settings" at bounding box center [102, 553] width 46 height 17
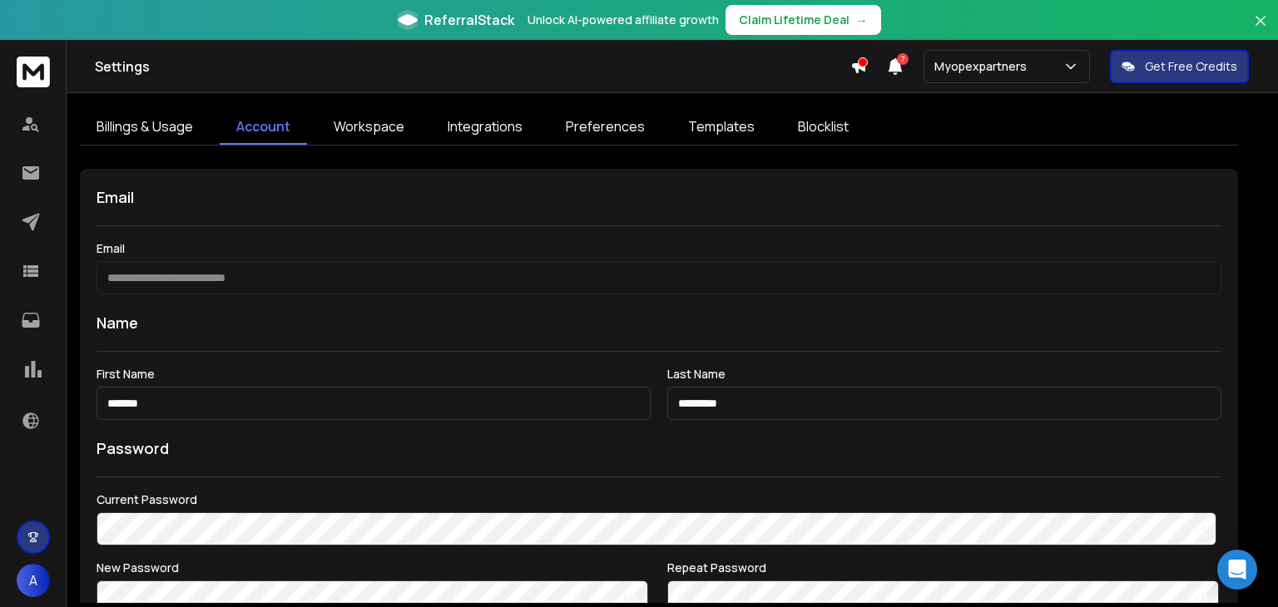
click at [399, 141] on link "Workspace" at bounding box center [369, 127] width 104 height 35
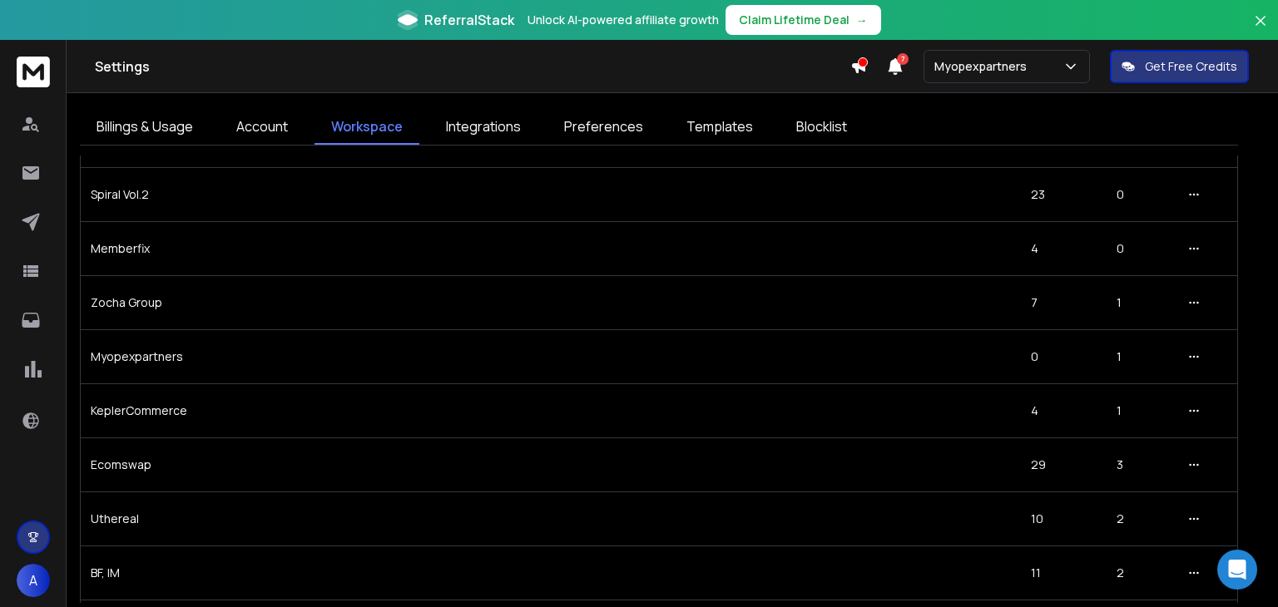
scroll to position [584, 0]
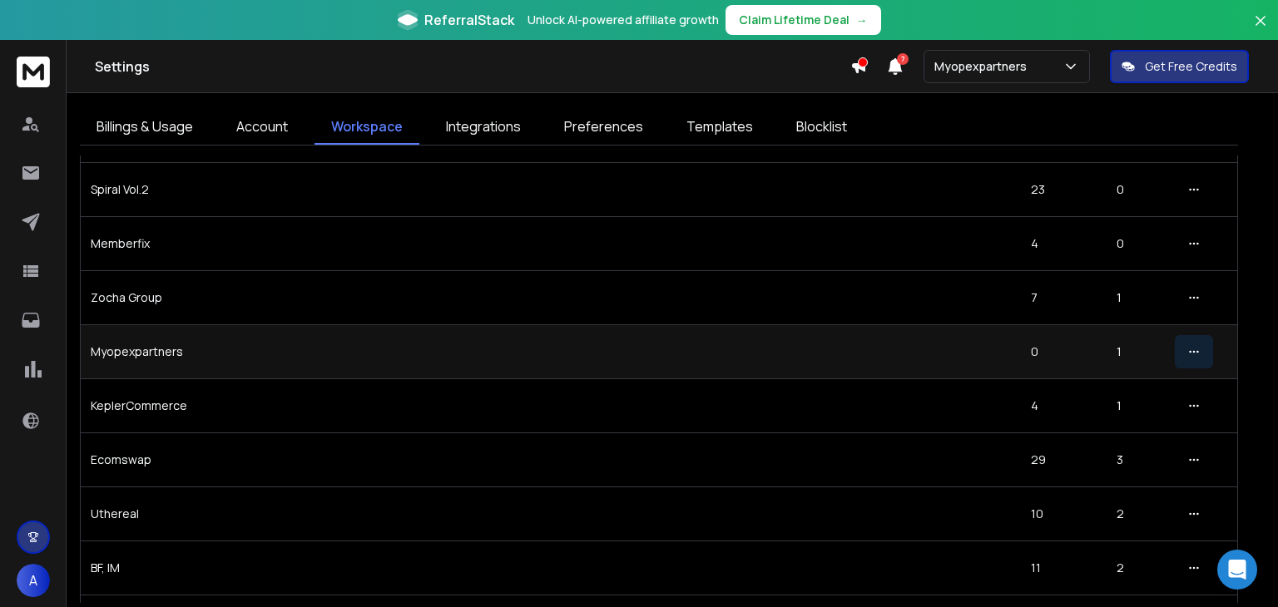
click at [1193, 346] on icon "button" at bounding box center [1194, 352] width 12 height 12
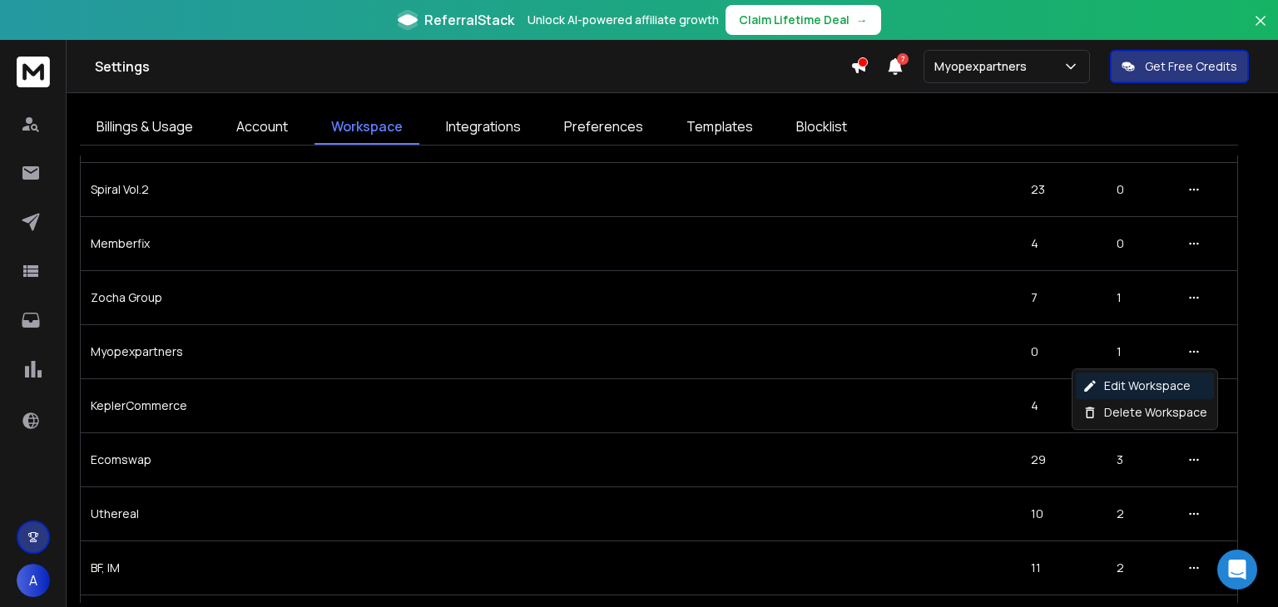
click at [1164, 381] on p "Edit Workspace" at bounding box center [1147, 386] width 86 height 17
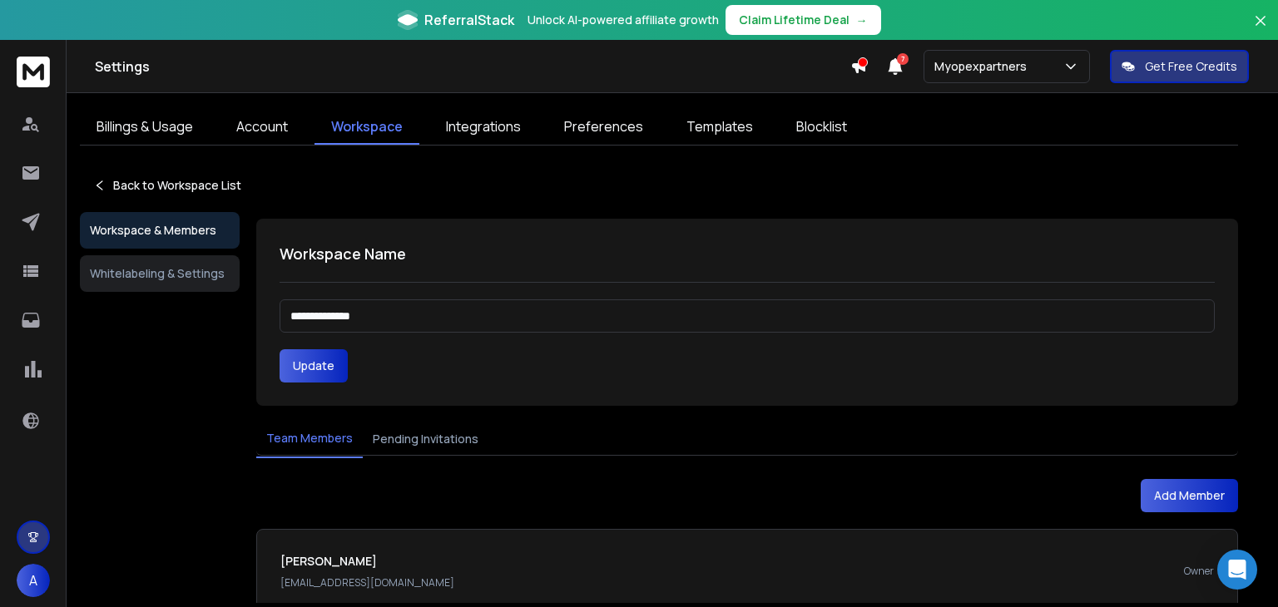
click at [332, 313] on input "**********" at bounding box center [746, 315] width 935 height 33
click at [303, 312] on input "**********" at bounding box center [746, 315] width 935 height 33
type input "**********"
click at [310, 359] on button "Update" at bounding box center [313, 365] width 68 height 33
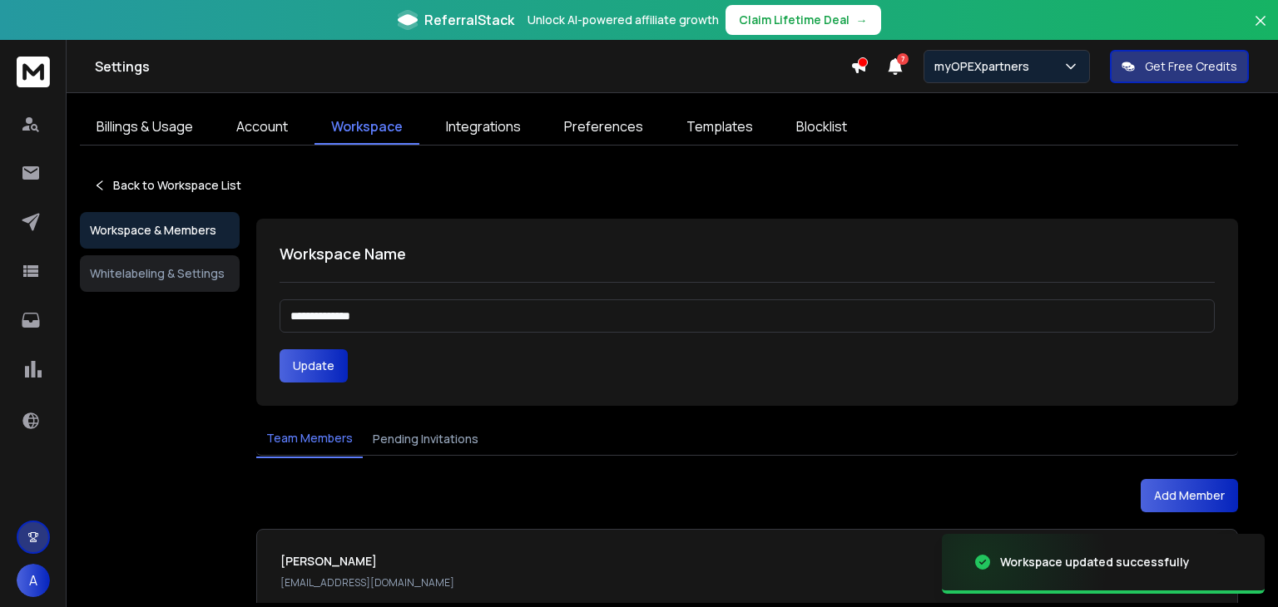
click at [1002, 77] on button "myOPEXpartners" at bounding box center [1006, 66] width 166 height 33
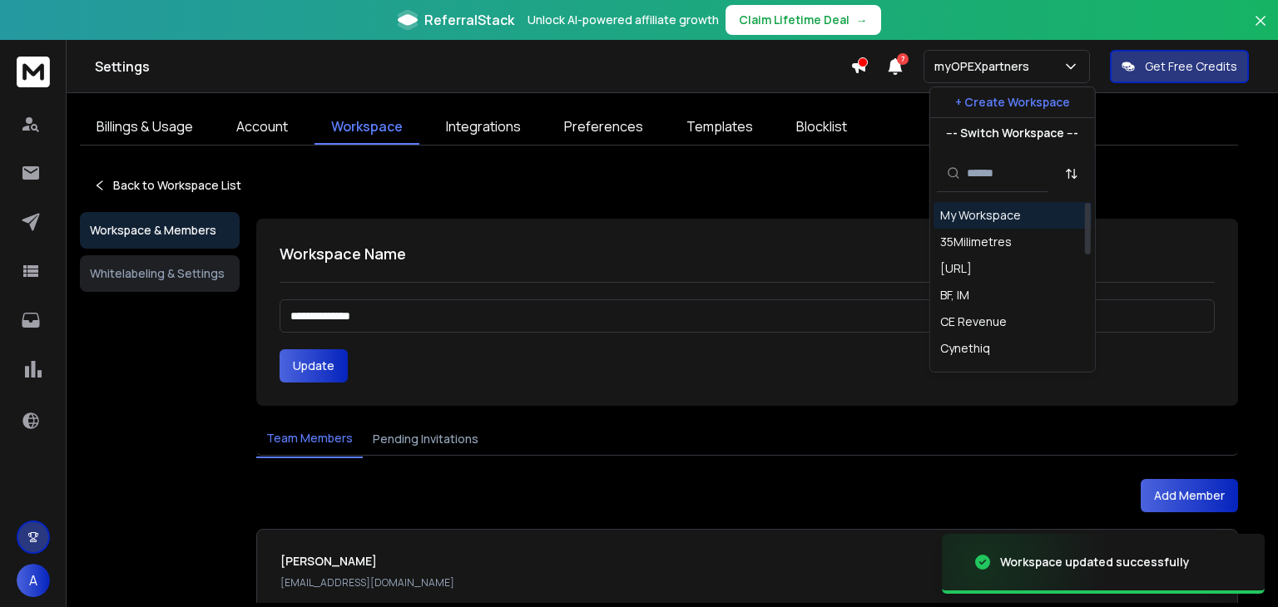
click at [986, 210] on div "My Workspace" at bounding box center [980, 215] width 81 height 17
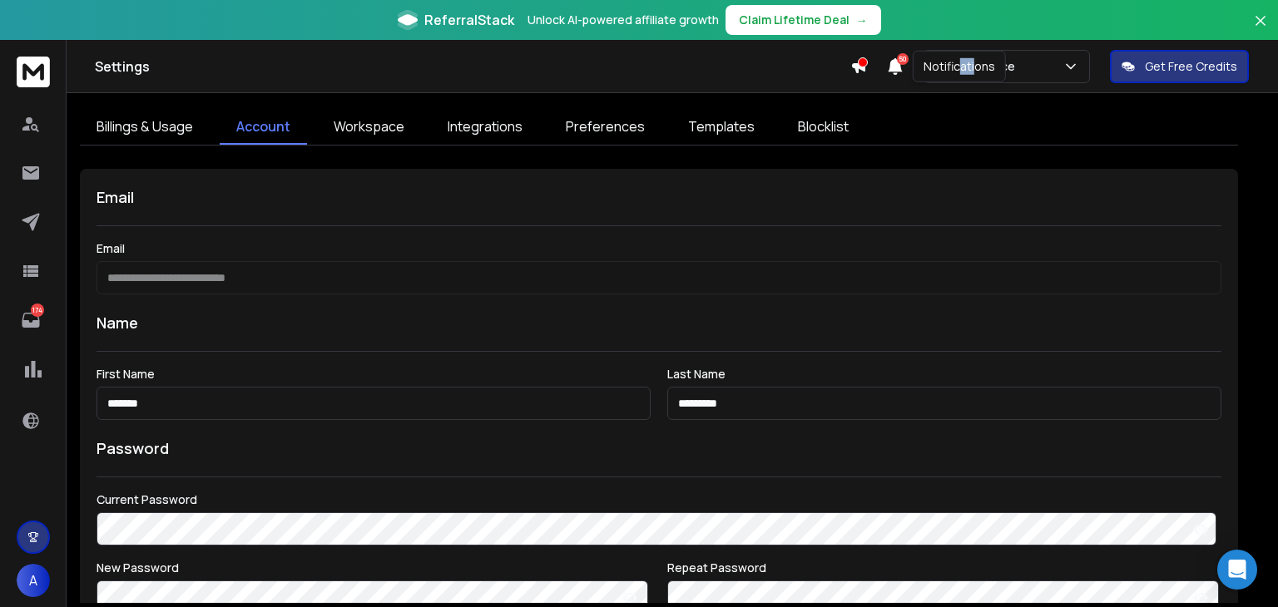
drag, startPoint x: 892, startPoint y: 60, endPoint x: 972, endPoint y: 69, distance: 81.2
click at [971, 69] on div "Notifications" at bounding box center [958, 67] width 93 height 32
click at [1049, 67] on div "My Workspace" at bounding box center [1006, 66] width 145 height 17
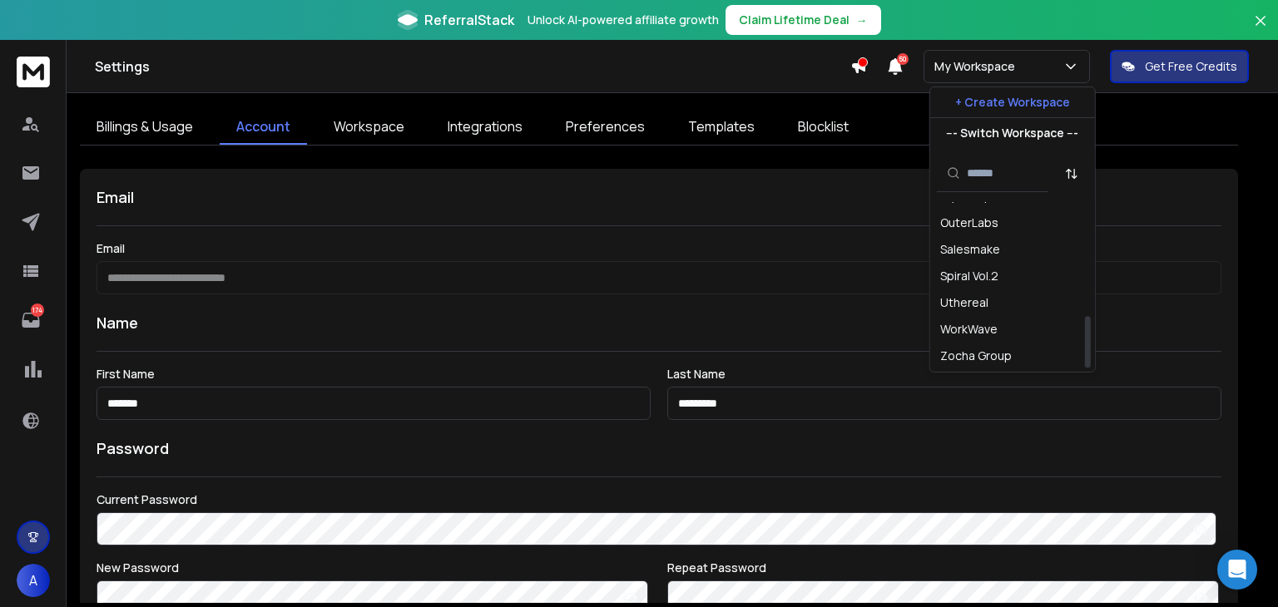
scroll to position [366, 0]
drag, startPoint x: 1090, startPoint y: 227, endPoint x: 1085, endPoint y: 352, distance: 124.8
click at [1085, 352] on div at bounding box center [1088, 342] width 6 height 52
click at [1028, 324] on div "WorkWave" at bounding box center [1012, 328] width 158 height 27
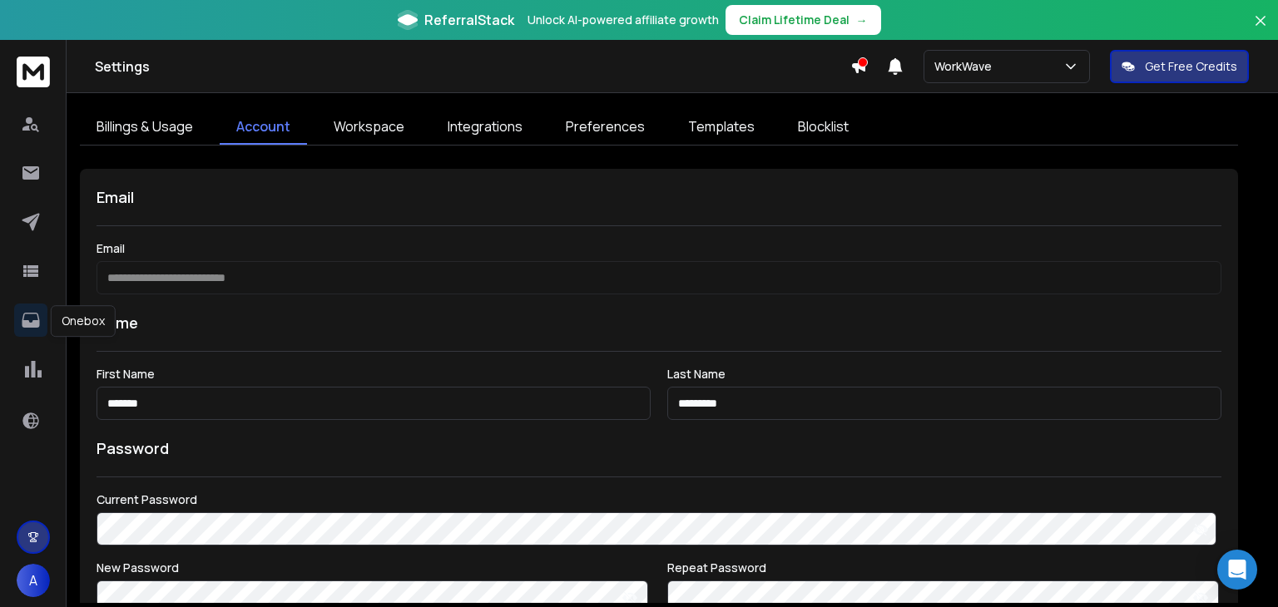
click at [27, 317] on icon at bounding box center [31, 320] width 20 height 20
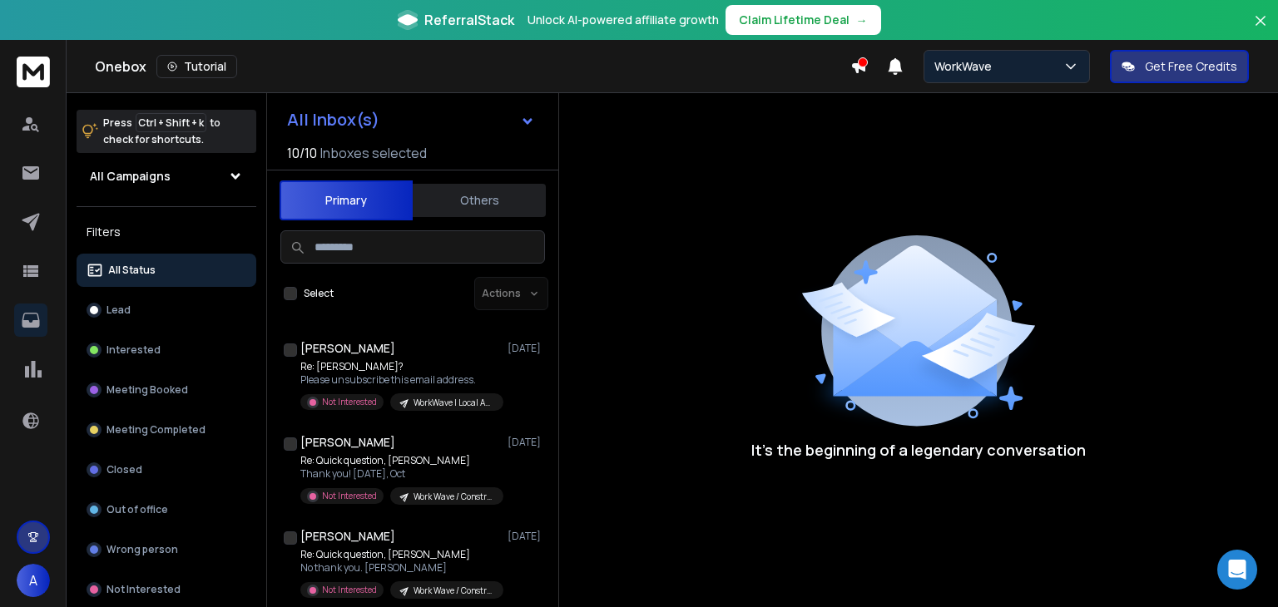
click at [999, 77] on button "WorkWave" at bounding box center [1006, 66] width 166 height 33
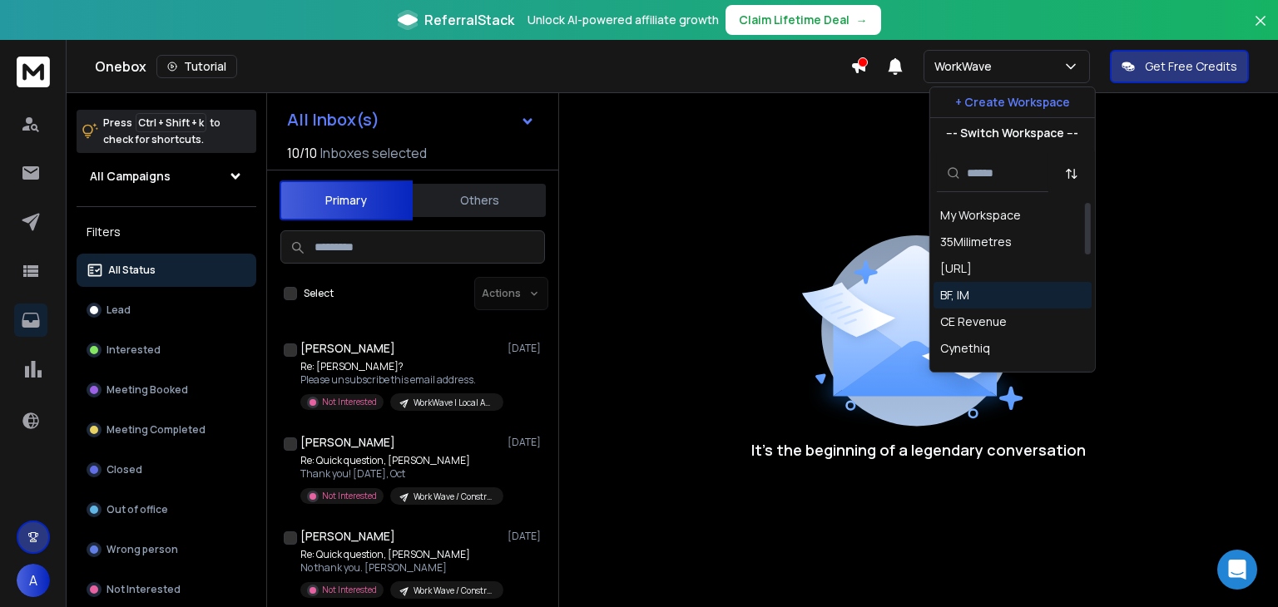
click at [997, 296] on div "BF, IM" at bounding box center [1012, 295] width 158 height 27
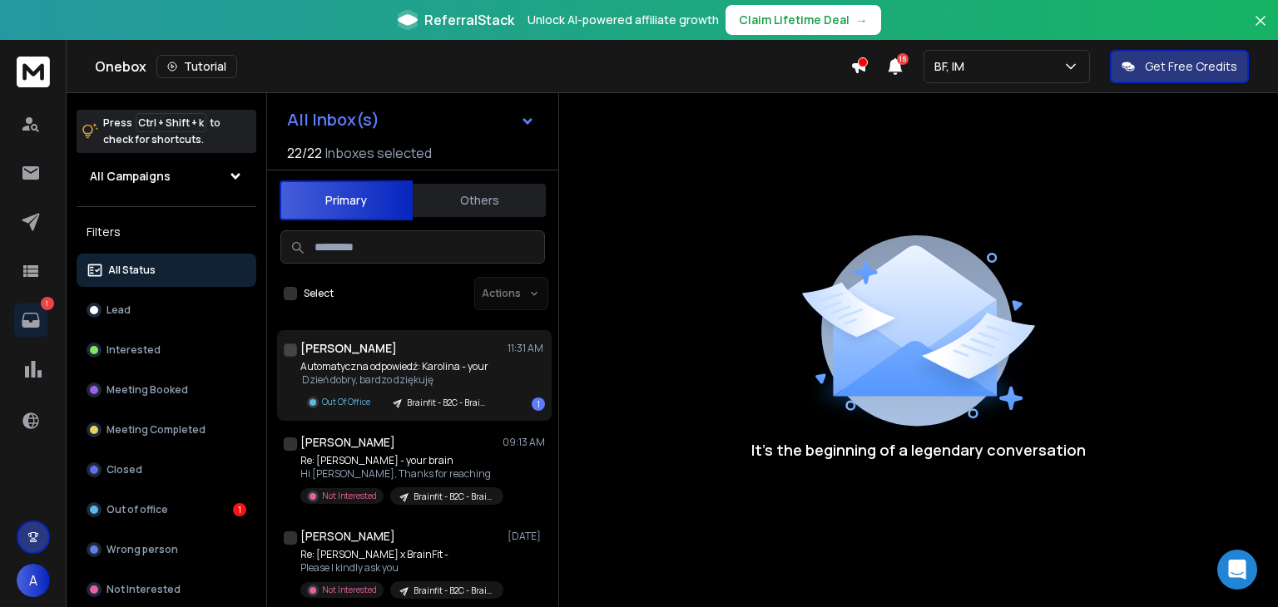
click at [471, 359] on div "Karolina Zadęcka 11:31 AM Automatyczna odpowiedź: Karolina - your ﻿ ﻿Dzień dobr…" at bounding box center [422, 375] width 245 height 71
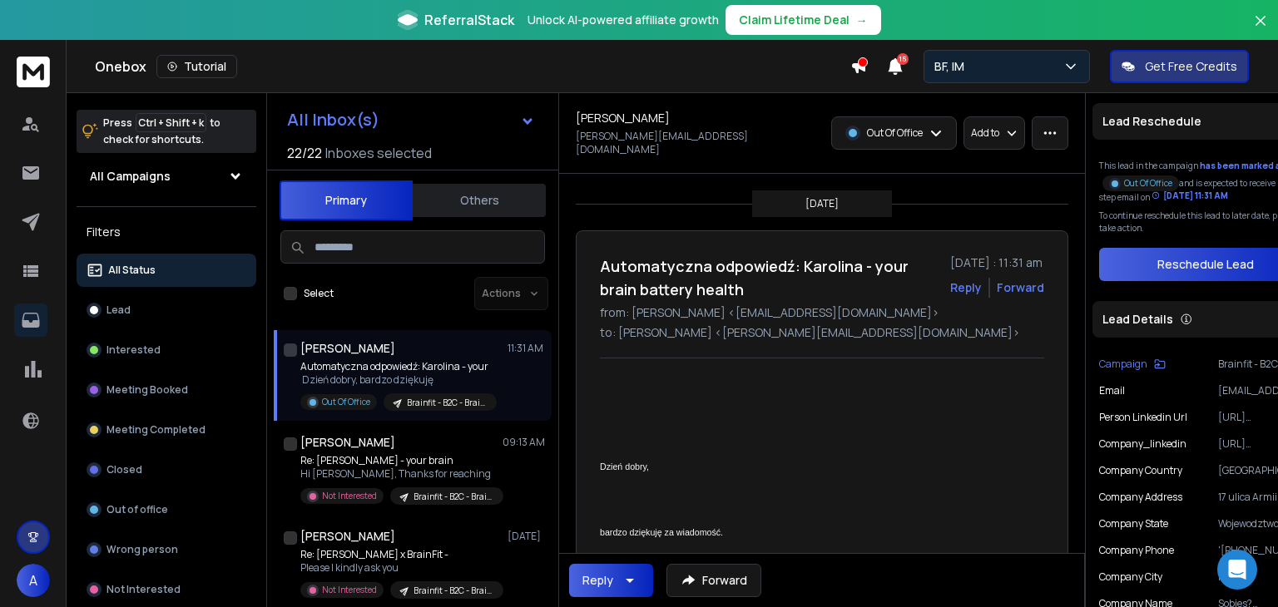
click at [1021, 65] on div "BF, IM" at bounding box center [1006, 66] width 145 height 17
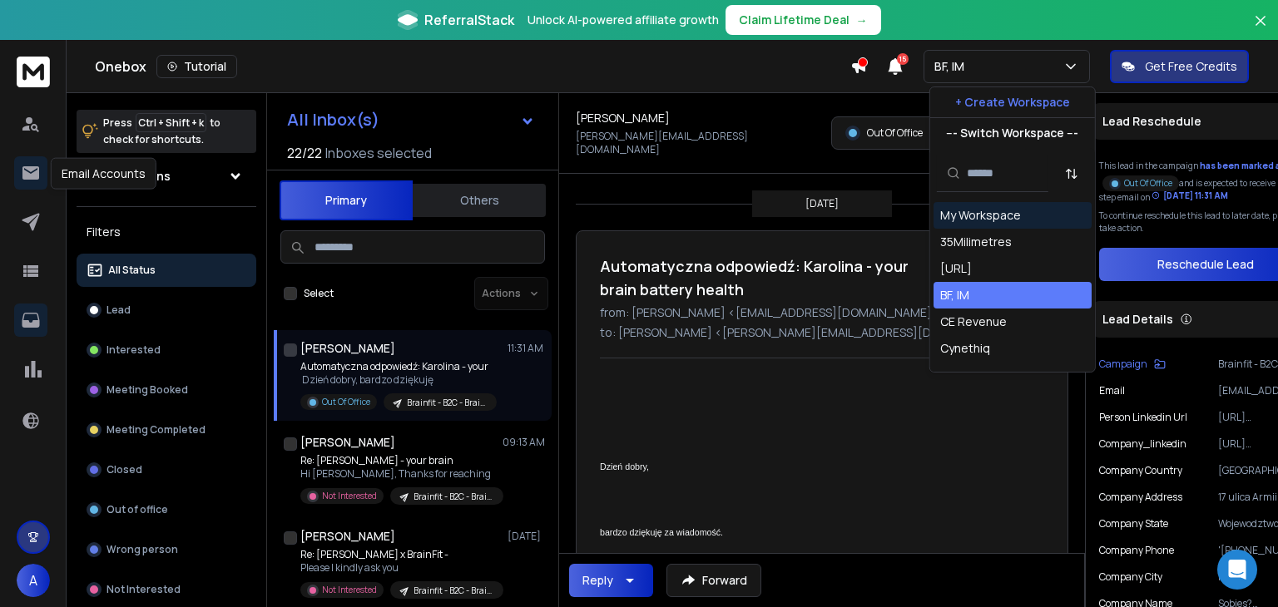
click at [24, 171] on icon at bounding box center [30, 172] width 17 height 13
